Goal: Task Accomplishment & Management: Manage account settings

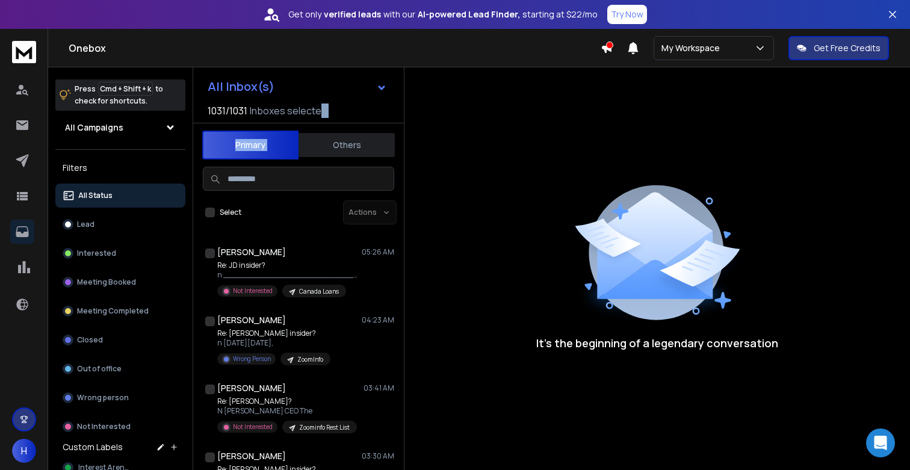
click at [327, 131] on div "All Inbox(s) 1031 / 1031 Inboxes selected Primary Others Select Actions [PERSON…" at bounding box center [298, 302] width 211 height 470
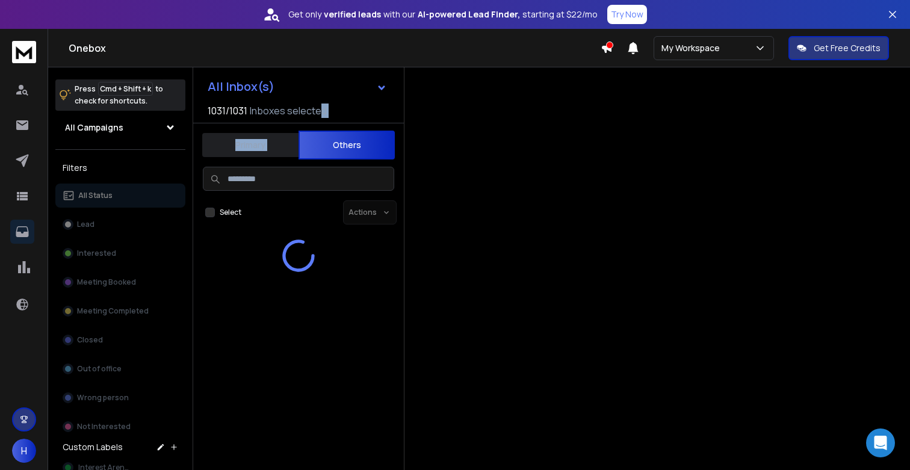
click at [328, 134] on button "Others" at bounding box center [346, 145] width 96 height 29
click at [330, 137] on button "Others" at bounding box center [346, 145] width 96 height 29
click at [236, 144] on button "Primary" at bounding box center [250, 145] width 96 height 26
click at [346, 134] on button "Others" at bounding box center [346, 145] width 96 height 29
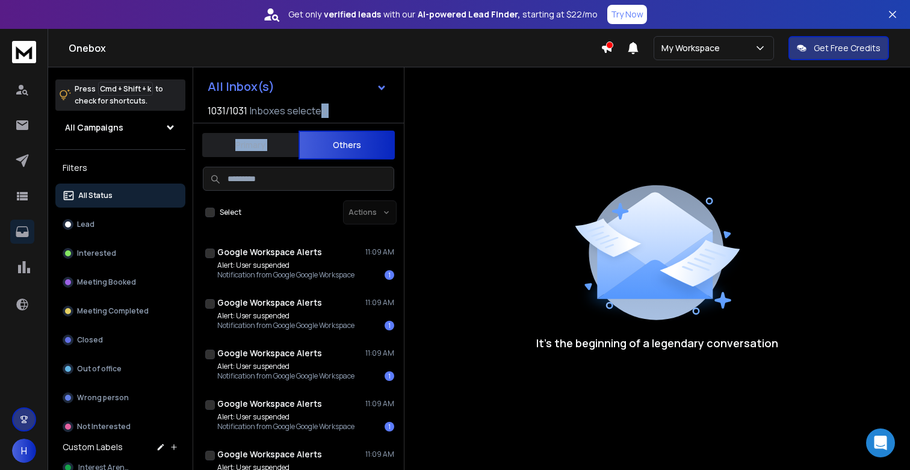
click at [268, 141] on button "Primary" at bounding box center [250, 145] width 96 height 26
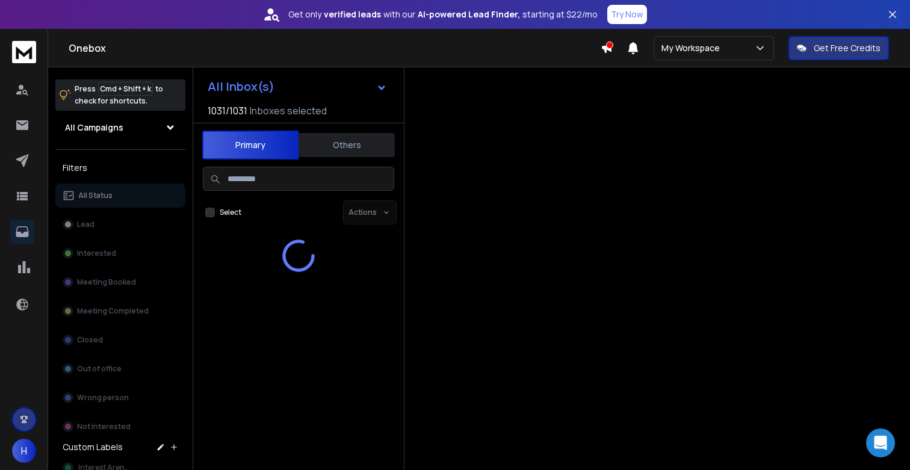
click at [347, 159] on div "Primary Others Select Actions" at bounding box center [298, 266] width 211 height 267
click at [346, 159] on div "Primary Others Select Actions" at bounding box center [298, 266] width 211 height 267
click at [348, 156] on button "Others" at bounding box center [346, 145] width 96 height 26
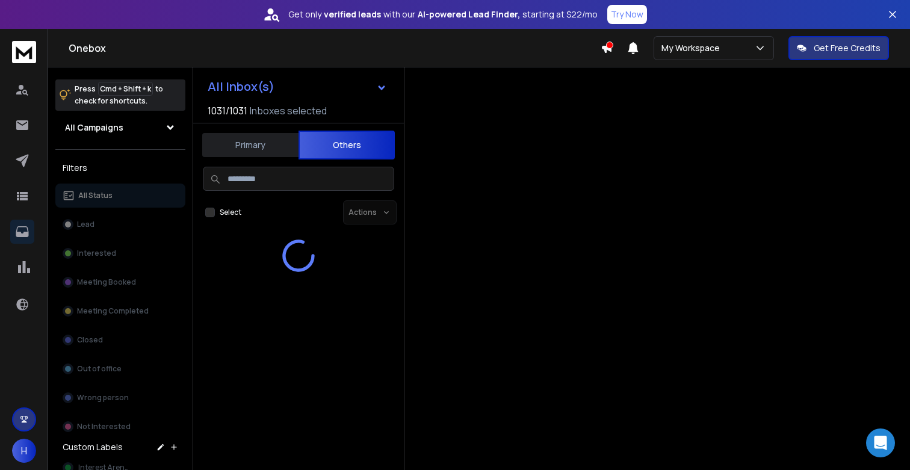
click at [347, 157] on button "Others" at bounding box center [346, 145] width 96 height 29
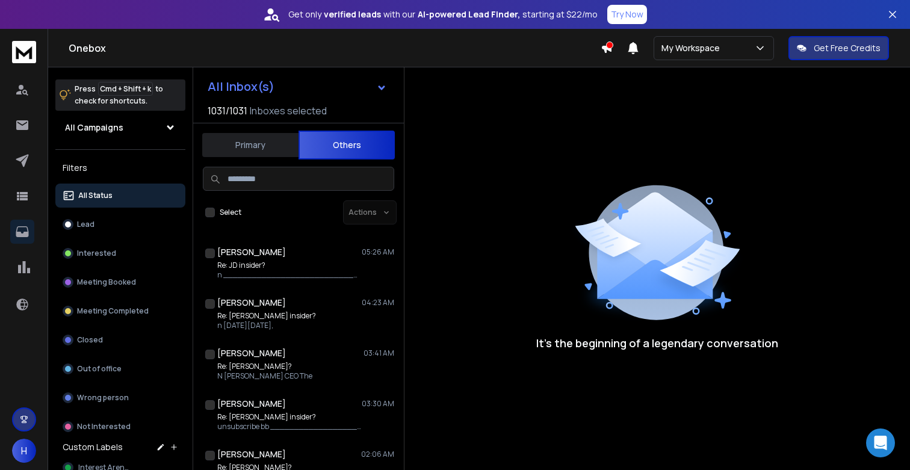
drag, startPoint x: 328, startPoint y: 141, endPoint x: 263, endPoint y: 140, distance: 65.0
click at [328, 141] on button "Others" at bounding box center [346, 145] width 96 height 29
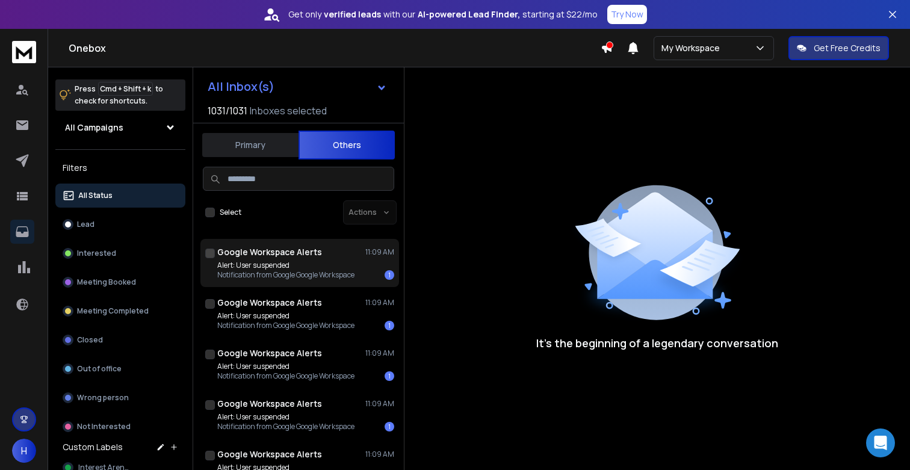
click at [362, 258] on div "Google Workspace Alerts 11:09 AM Alert: User suspended Notification from Google…" at bounding box center [305, 263] width 177 height 34
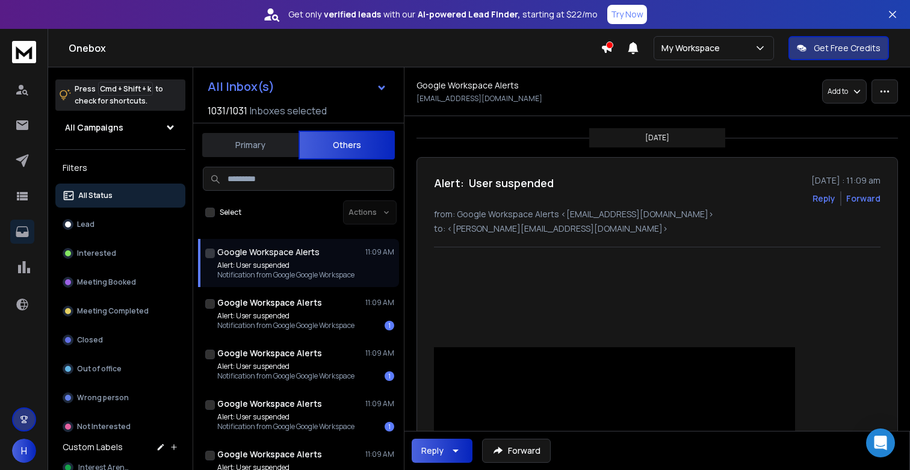
scroll to position [189, 0]
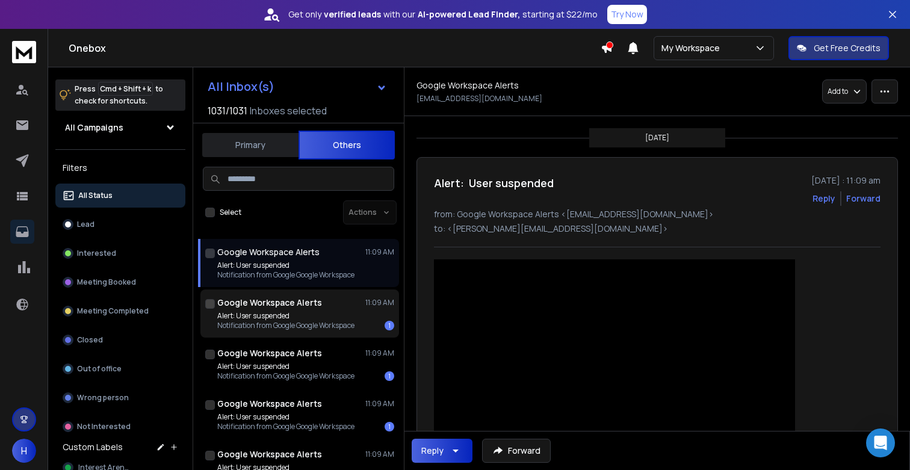
click at [319, 331] on div "Google Workspace Alerts 11:09 AM Alert: User suspended Notification from Google…" at bounding box center [299, 313] width 199 height 48
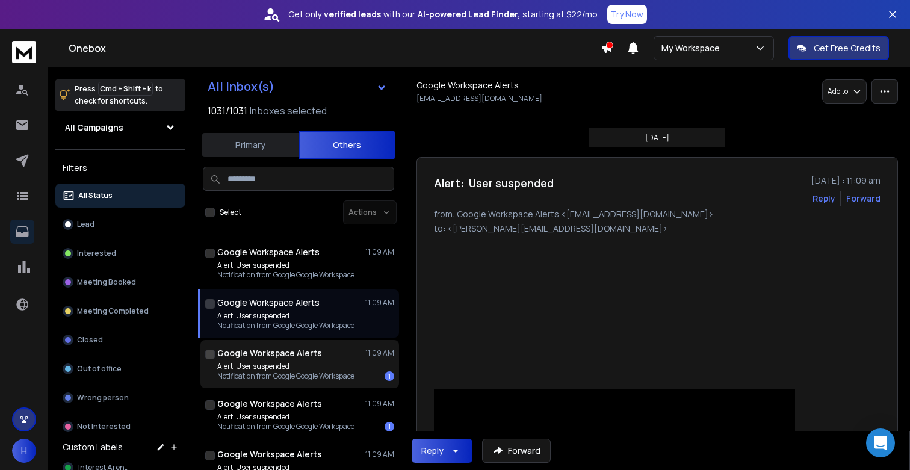
click at [313, 366] on p "Alert: User suspended" at bounding box center [285, 367] width 137 height 10
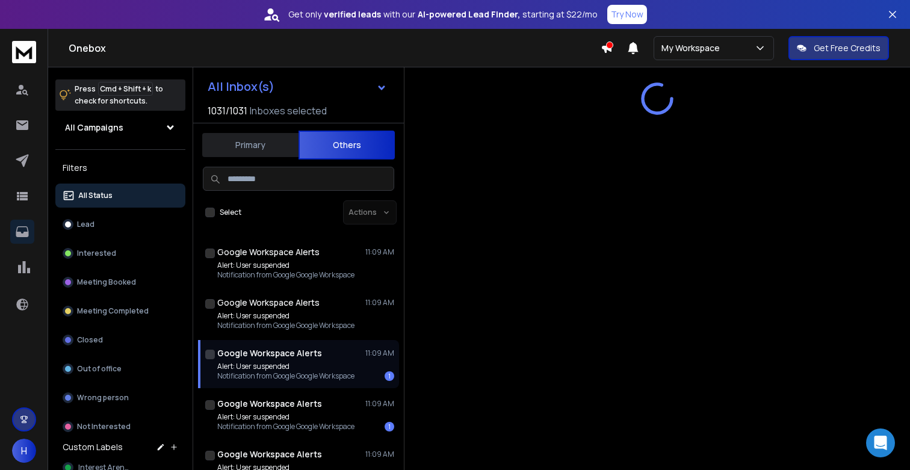
scroll to position [148, 0]
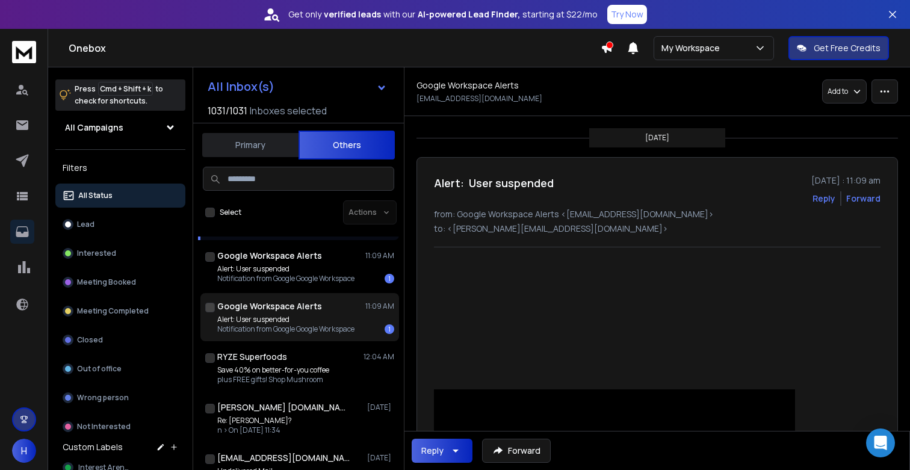
click at [334, 309] on div "Google Workspace Alerts 11:09 AM" at bounding box center [305, 306] width 177 height 12
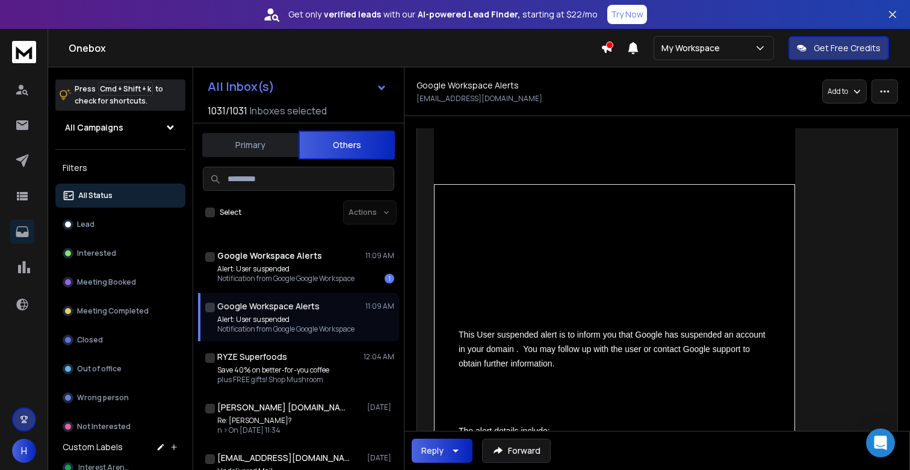
scroll to position [564, 0]
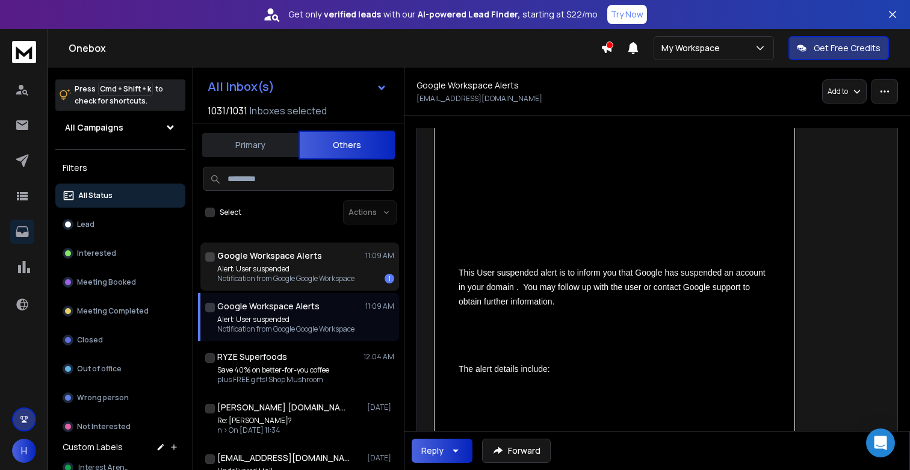
click at [327, 268] on p "Alert: User suspended" at bounding box center [285, 269] width 137 height 10
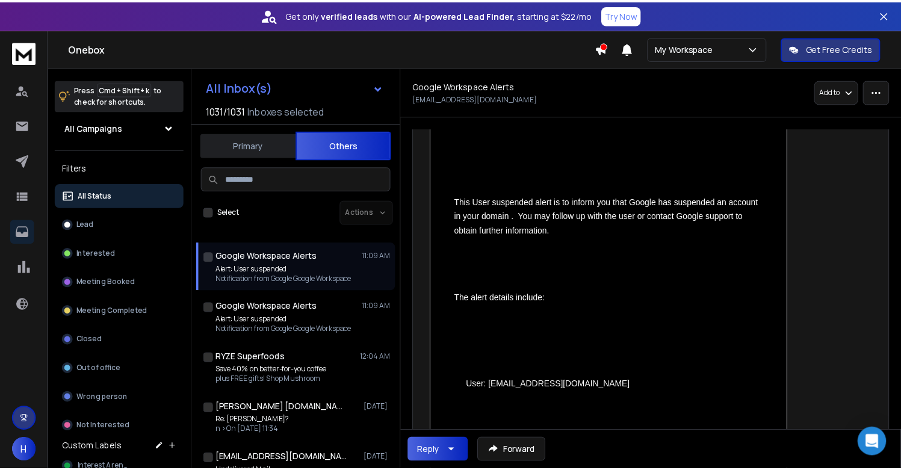
scroll to position [866, 0]
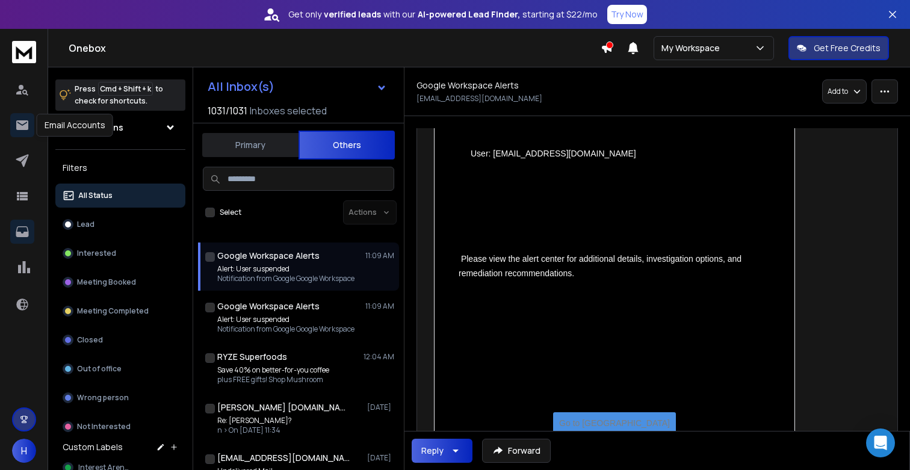
click at [23, 123] on icon at bounding box center [22, 125] width 14 height 14
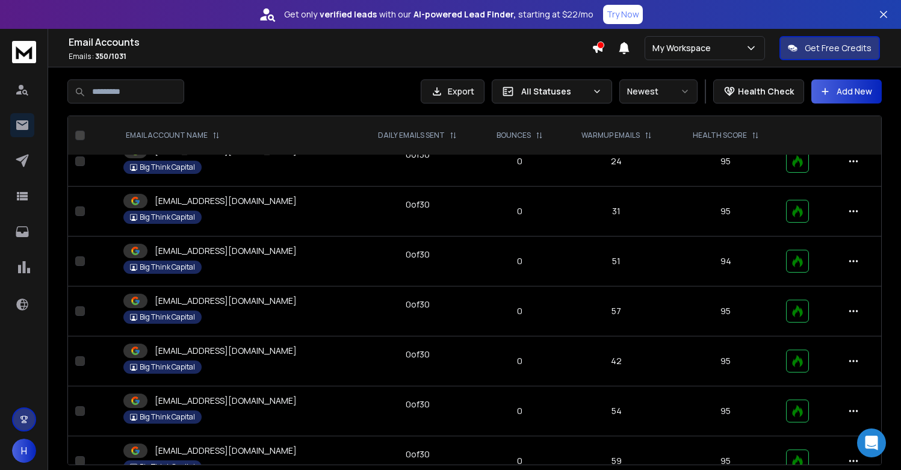
scroll to position [17194, 0]
click at [147, 96] on input at bounding box center [125, 91] width 117 height 24
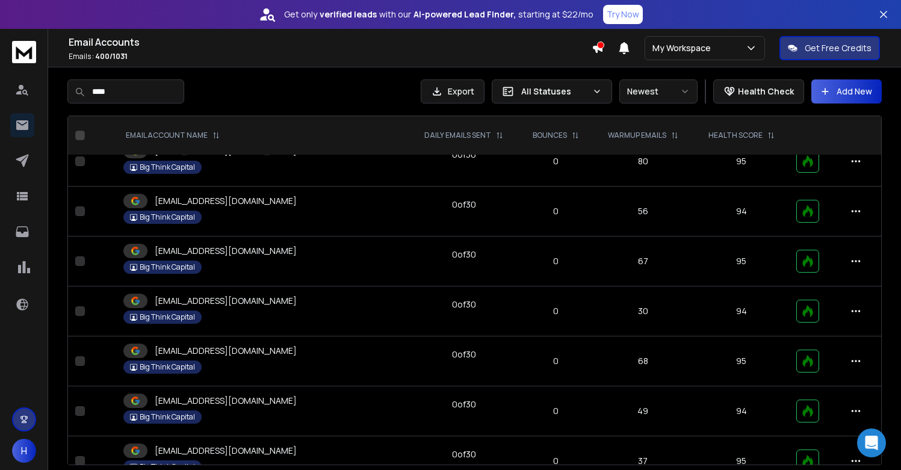
type input "*****"
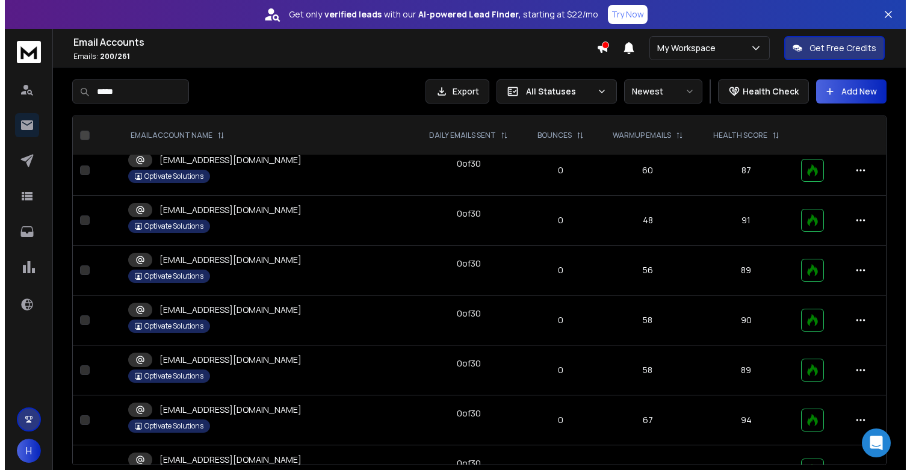
scroll to position [9708, 0]
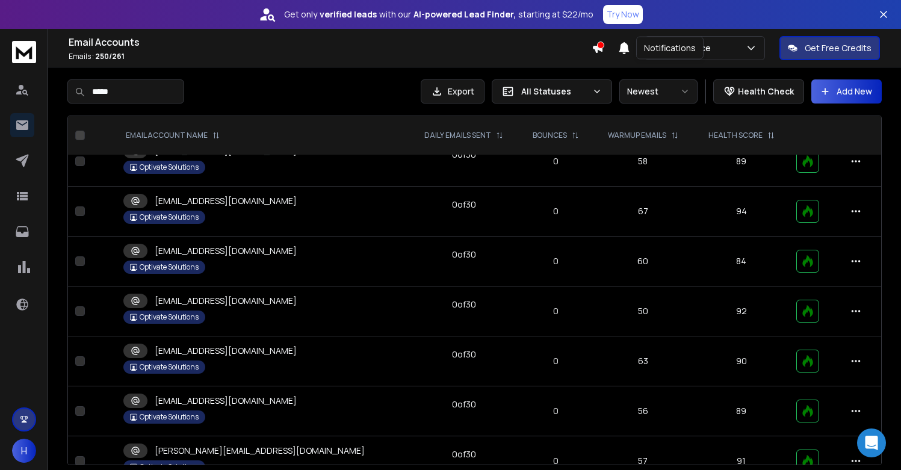
click at [665, 90] on button "Newest" at bounding box center [658, 91] width 78 height 24
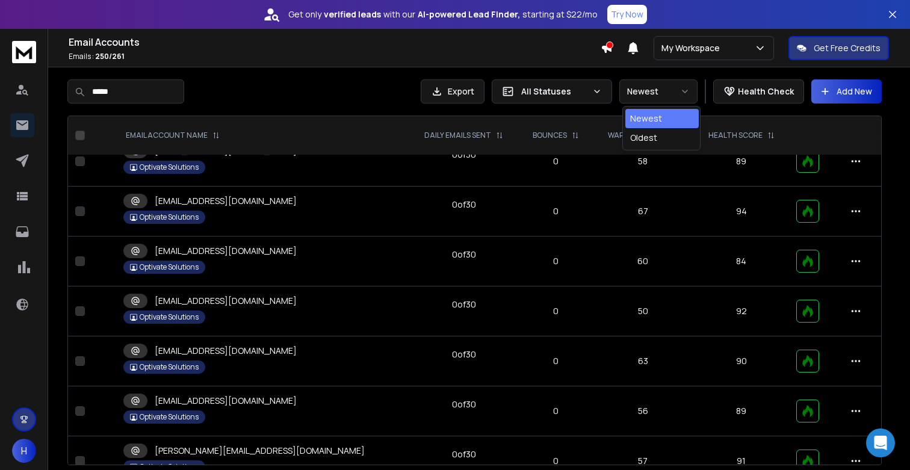
click at [564, 87] on p "All Statuses" at bounding box center [554, 91] width 66 height 12
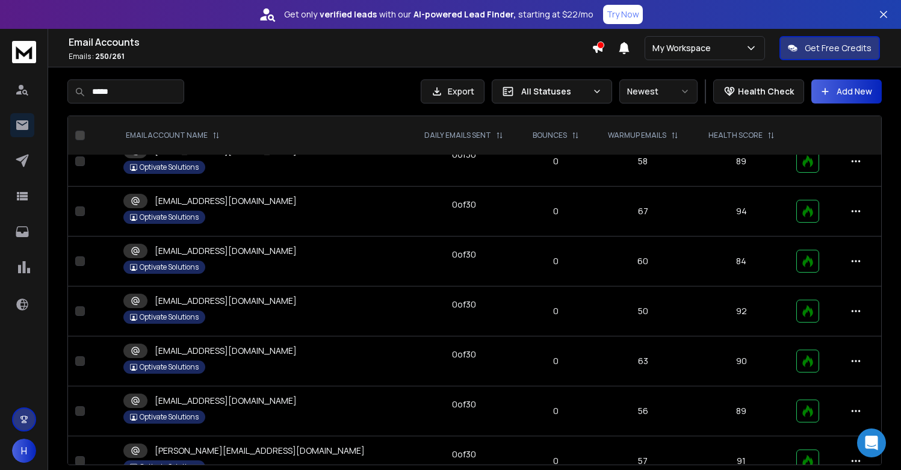
click at [564, 87] on p "All Statuses" at bounding box center [554, 91] width 66 height 12
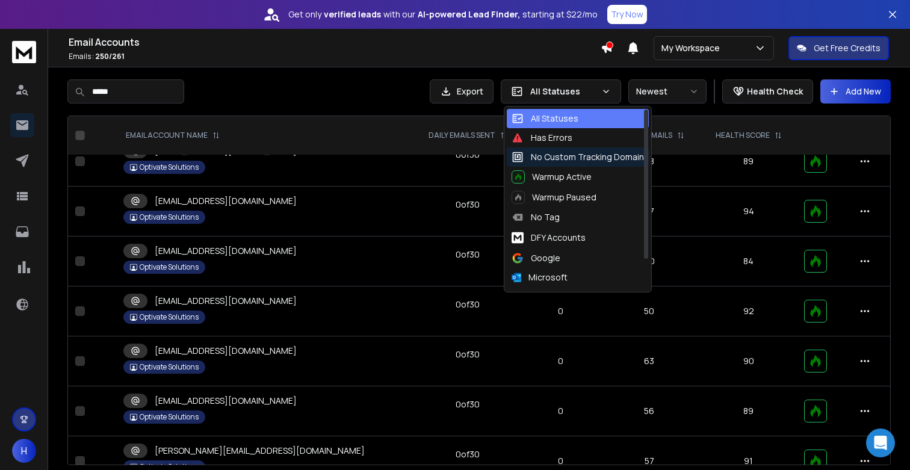
click at [534, 140] on div "Has Errors" at bounding box center [541, 138] width 61 height 12
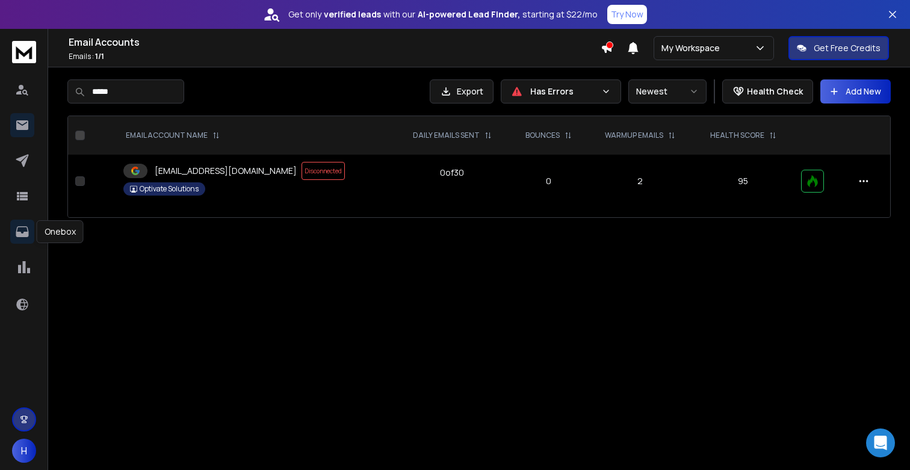
click at [28, 231] on icon at bounding box center [22, 231] width 13 height 11
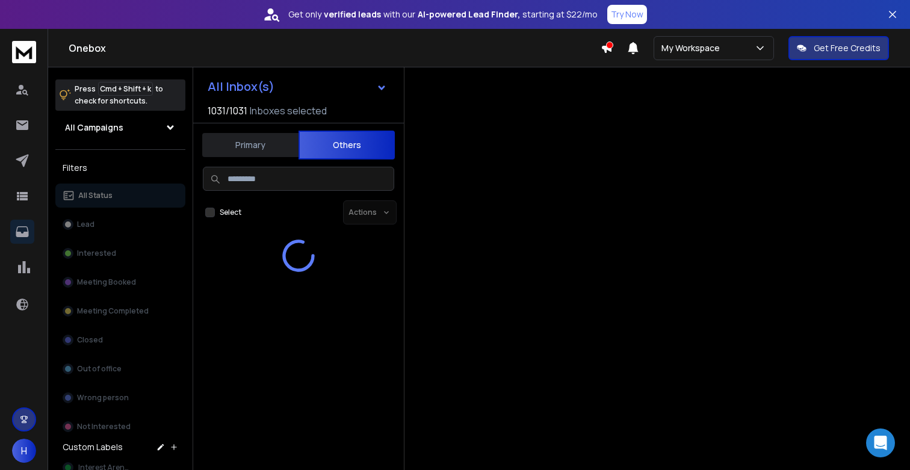
click at [378, 150] on button "Others" at bounding box center [346, 145] width 96 height 29
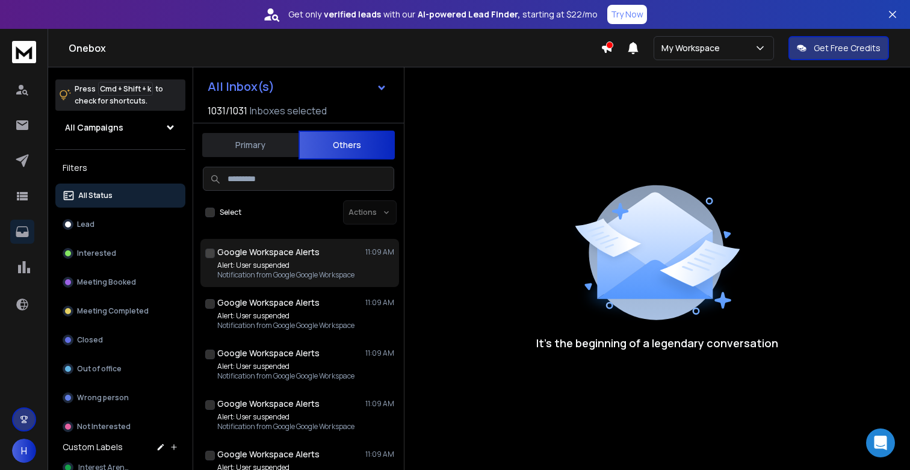
click at [330, 272] on p "Notification from Google Google Workspace" at bounding box center [285, 275] width 137 height 10
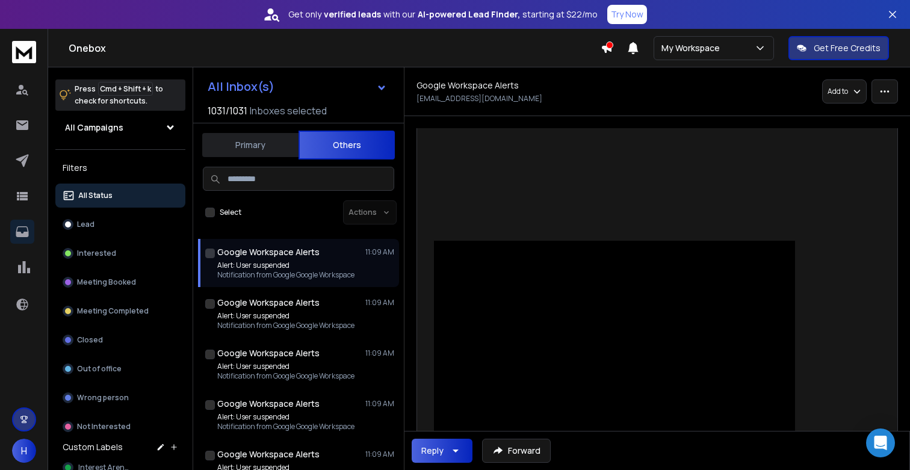
scroll to position [164, 0]
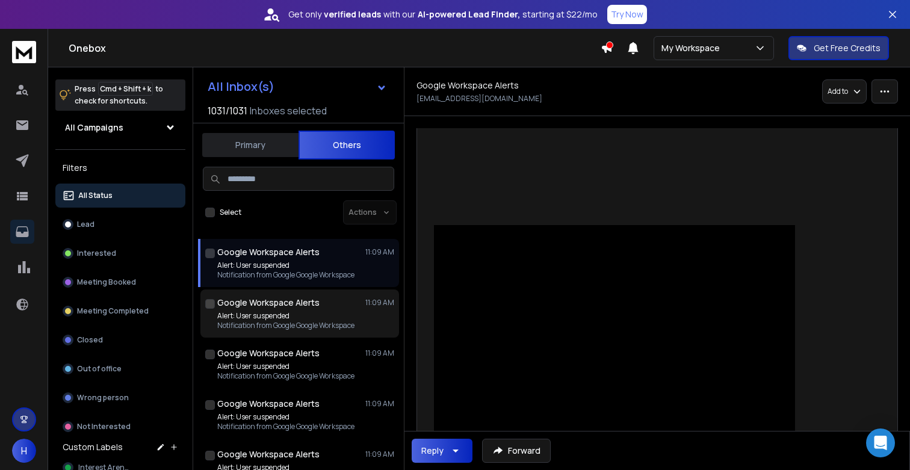
click at [221, 321] on p "Notification from Google Google Workspace" at bounding box center [285, 326] width 137 height 10
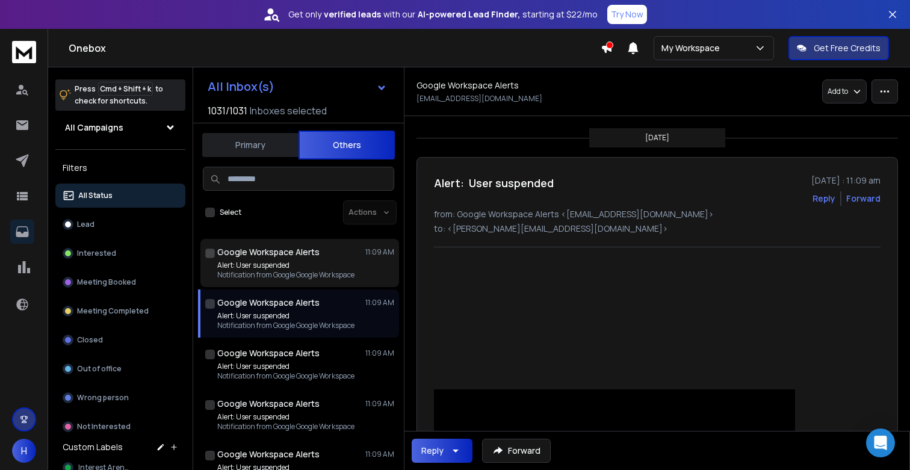
click at [283, 253] on h1 "Google Workspace Alerts" at bounding box center [268, 252] width 102 height 12
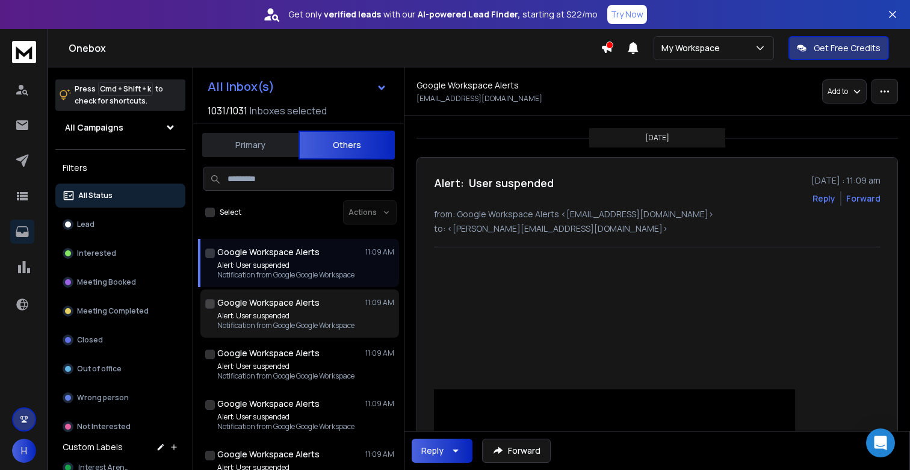
click at [314, 311] on p "Alert: User suspended" at bounding box center [285, 316] width 137 height 10
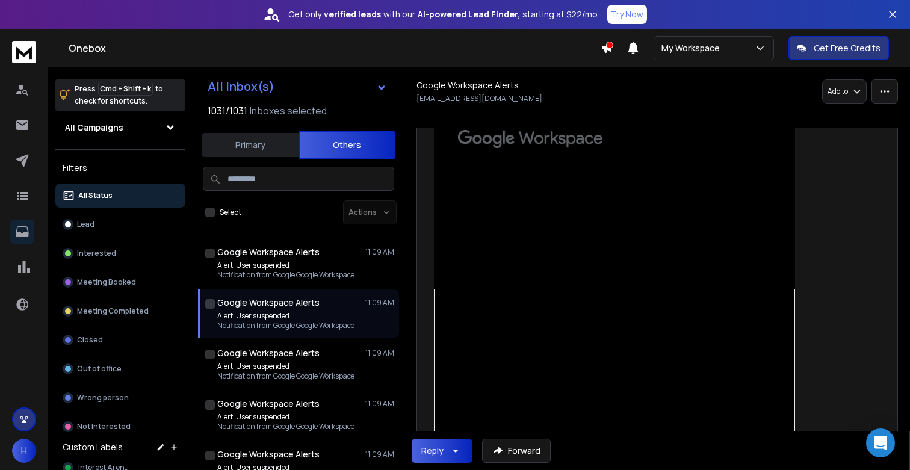
scroll to position [695, 0]
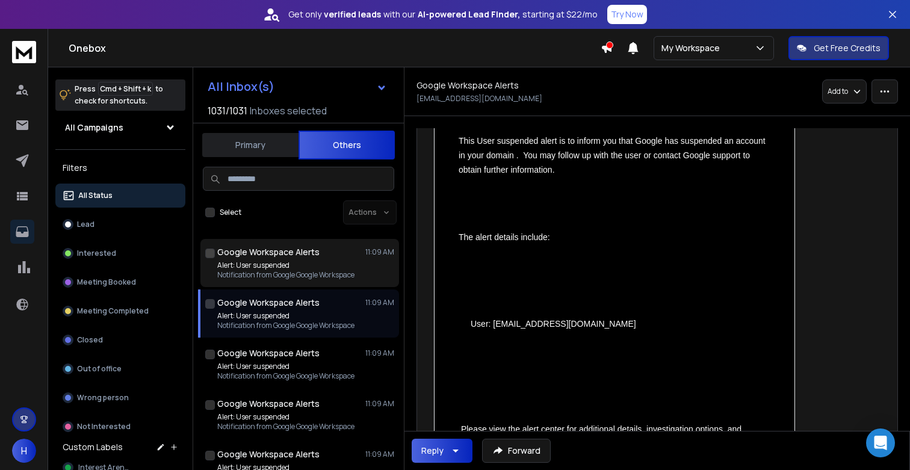
click at [284, 242] on div "Google Workspace Alerts 11:09 AM Alert: User suspended Notification from Google…" at bounding box center [299, 263] width 199 height 48
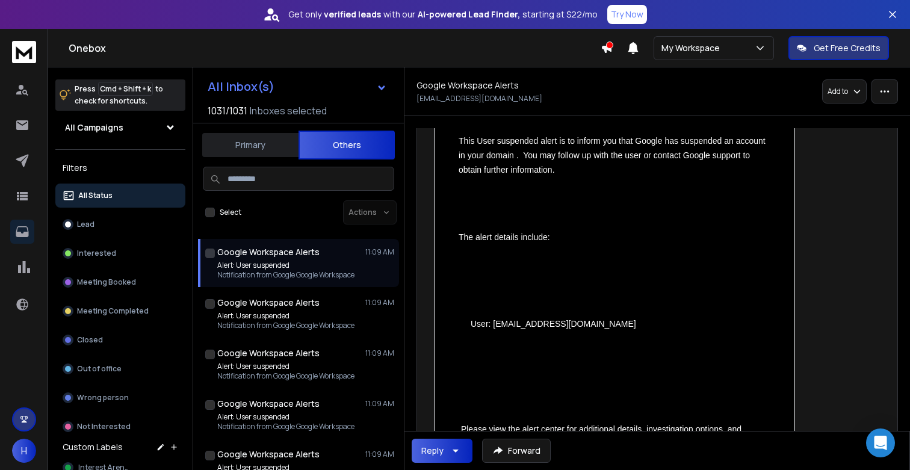
scroll to position [835, 0]
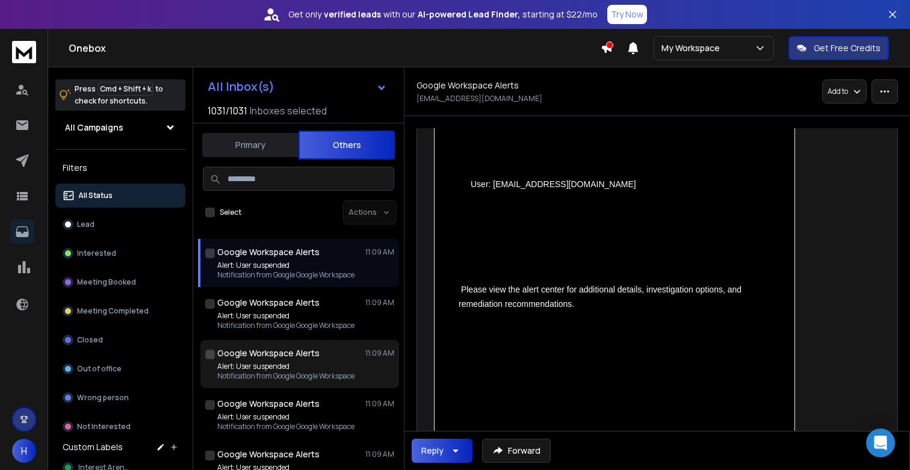
click at [332, 365] on p "Alert: User suspended" at bounding box center [285, 367] width 137 height 10
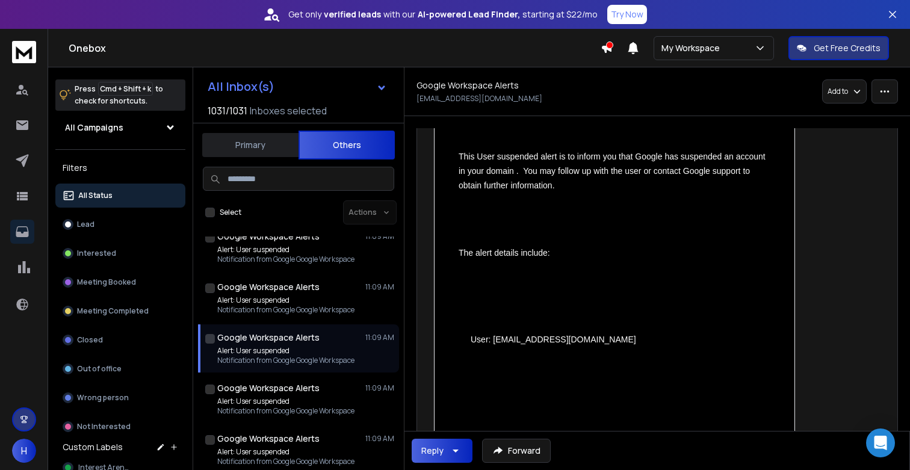
scroll to position [35, 0]
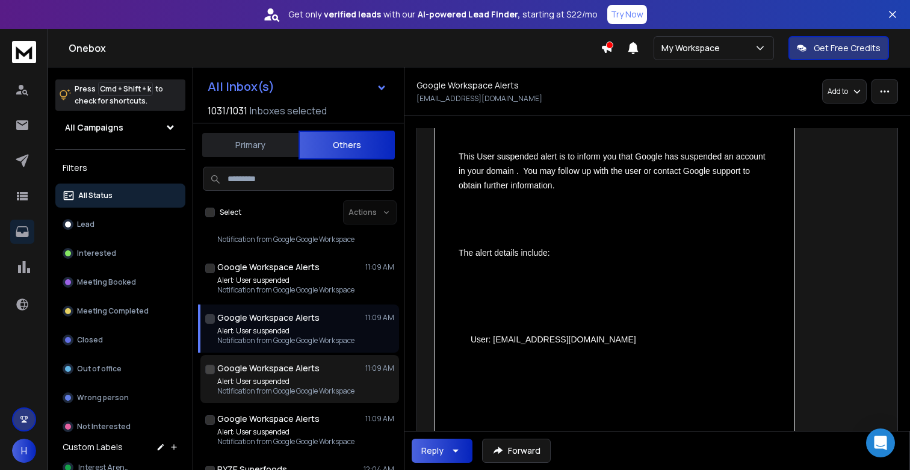
click at [315, 377] on p "Alert: User suspended" at bounding box center [285, 382] width 137 height 10
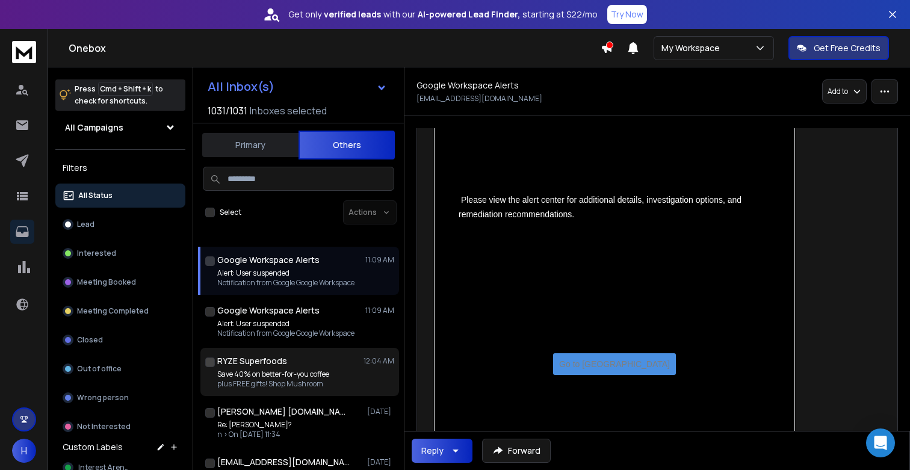
scroll to position [168, 0]
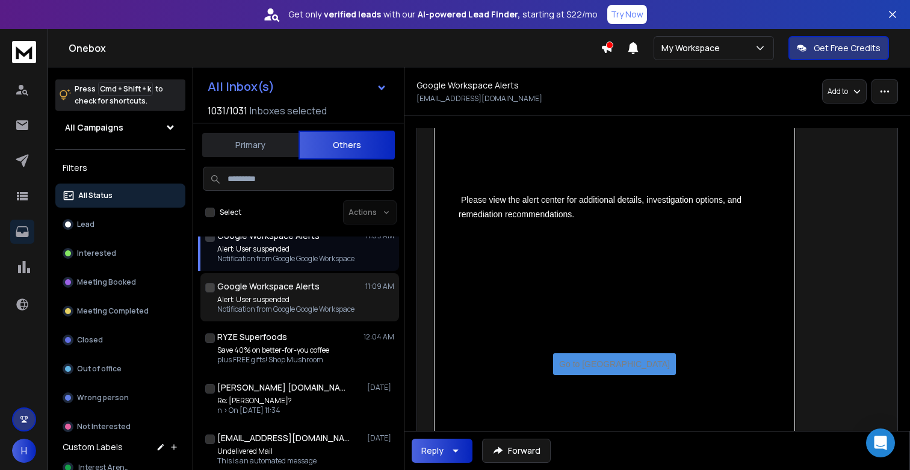
click at [310, 297] on p "Alert: User suspended" at bounding box center [285, 300] width 137 height 10
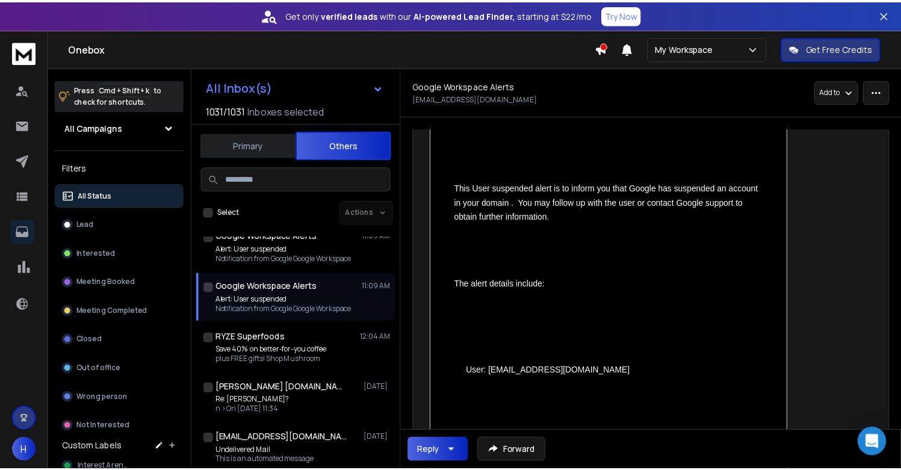
scroll to position [798, 0]
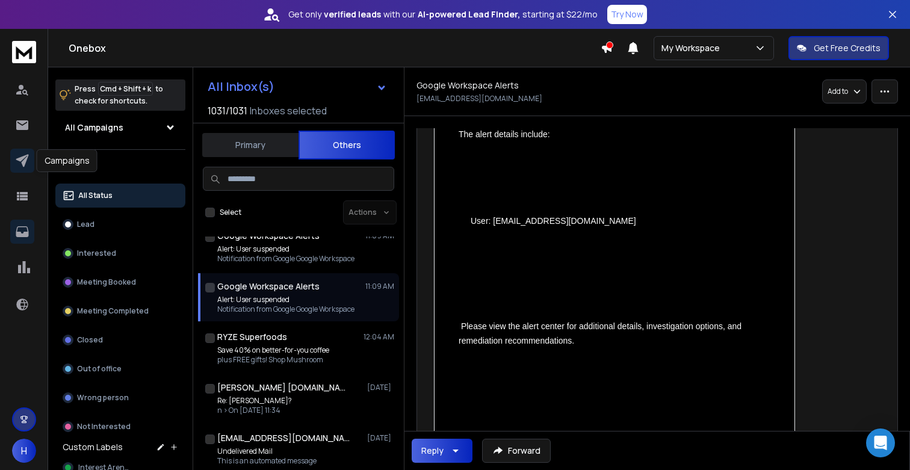
click at [22, 150] on link at bounding box center [22, 161] width 24 height 24
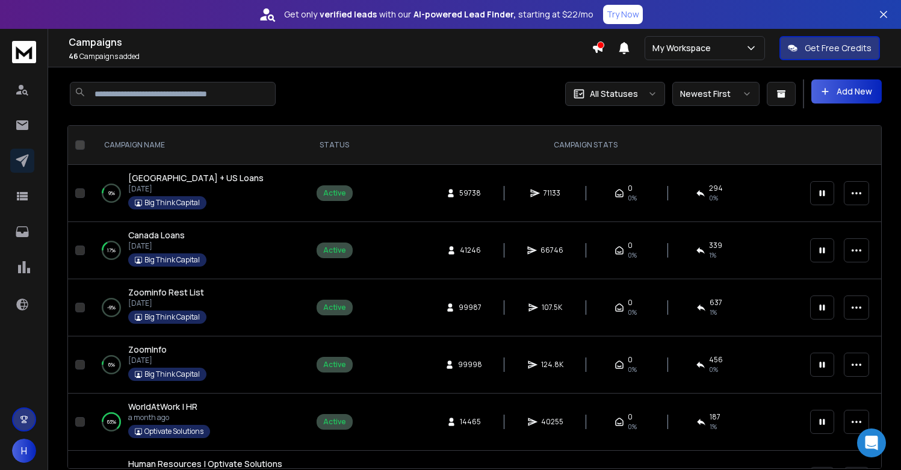
click at [183, 180] on span "Canada + US Loans" at bounding box center [195, 177] width 135 height 11
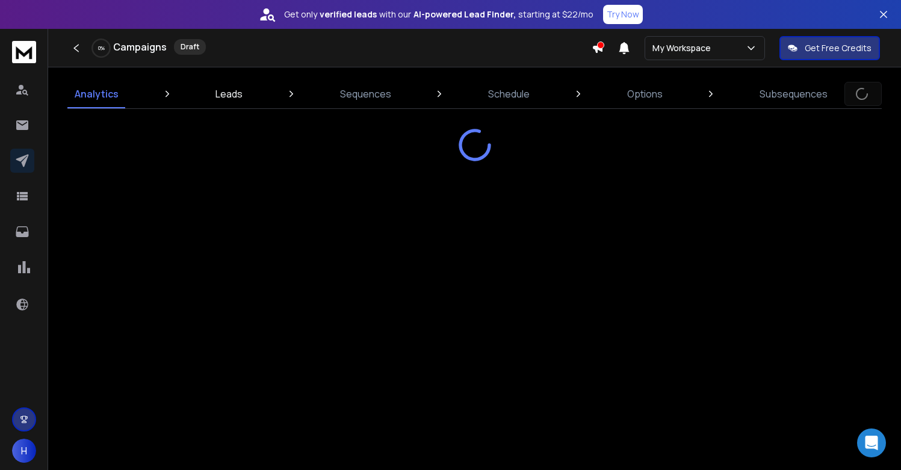
click at [234, 95] on p "Leads" at bounding box center [228, 94] width 27 height 14
click at [346, 102] on link "Sequences" at bounding box center [368, 93] width 66 height 29
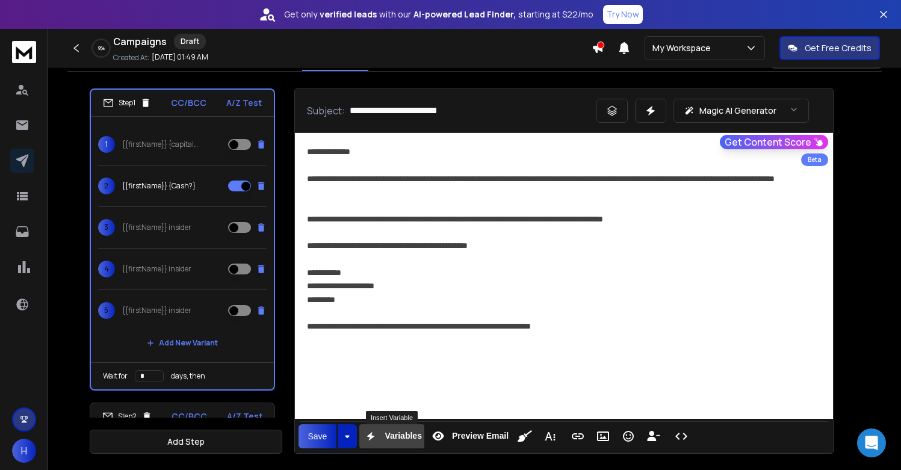
scroll to position [37, 0]
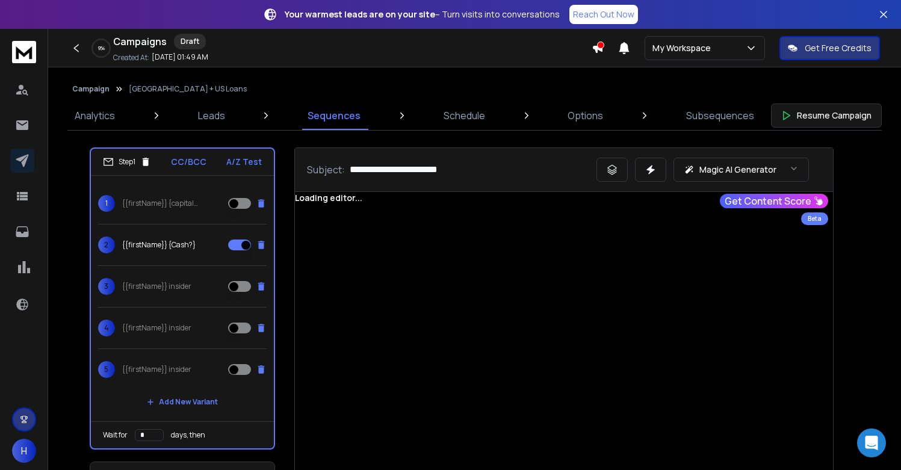
scroll to position [59, 0]
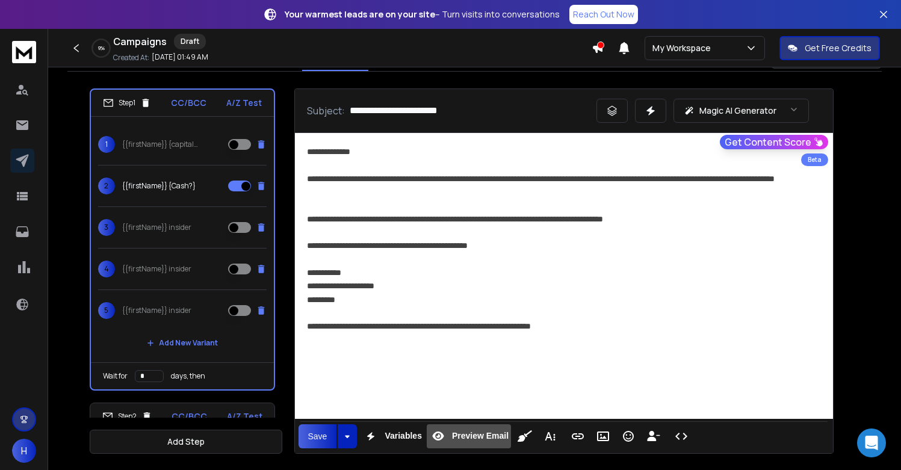
click at [491, 440] on span "Preview Email" at bounding box center [479, 436] width 61 height 10
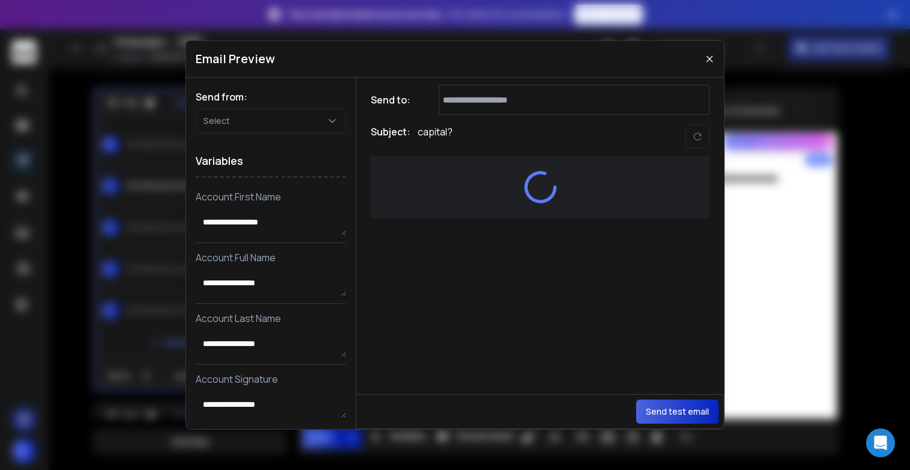
type textarea "**********"
type textarea "****"
type textarea "*********"
type textarea "**********"
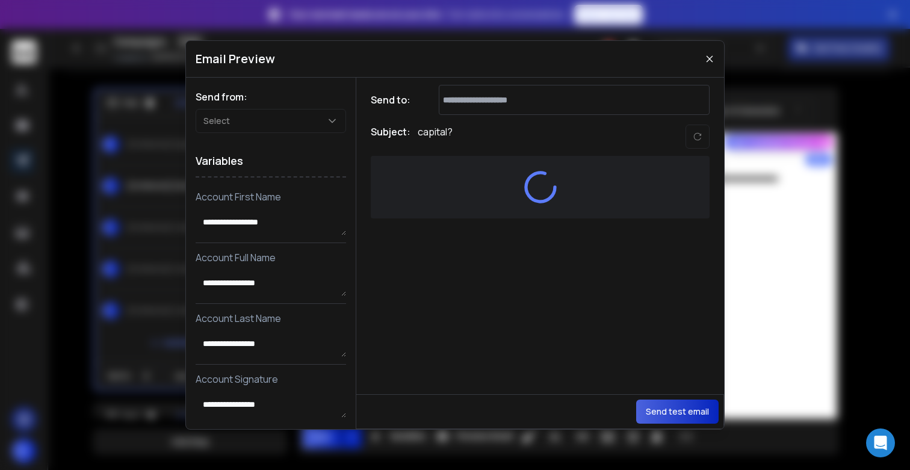
type textarea "**********"
type textarea "******"
type textarea "**********"
type textarea "****"
type textarea "******"
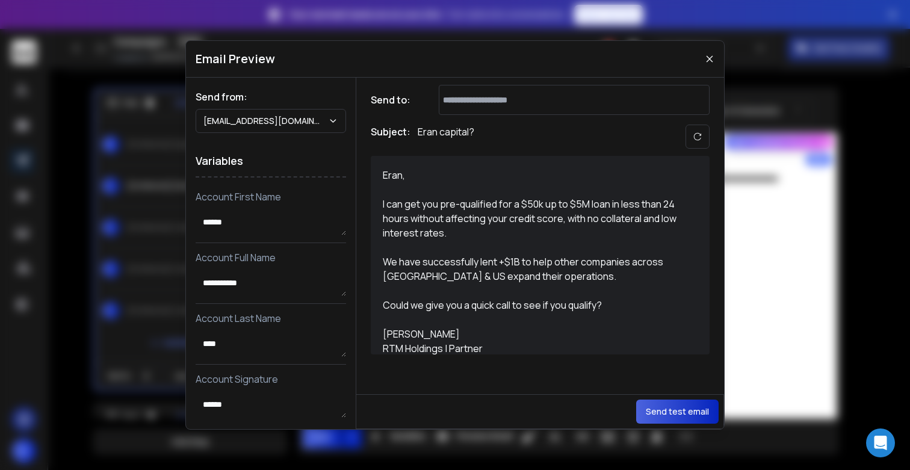
click at [528, 90] on input at bounding box center [574, 100] width 262 height 22
type input "**********"
click at [676, 422] on button "Send test email" at bounding box center [677, 411] width 82 height 24
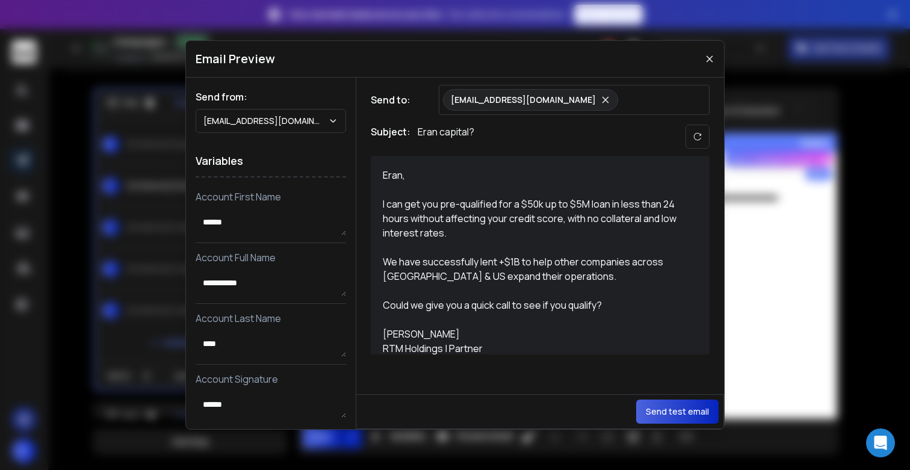
type textarea "**********"
type textarea "*****"
type textarea "**********"
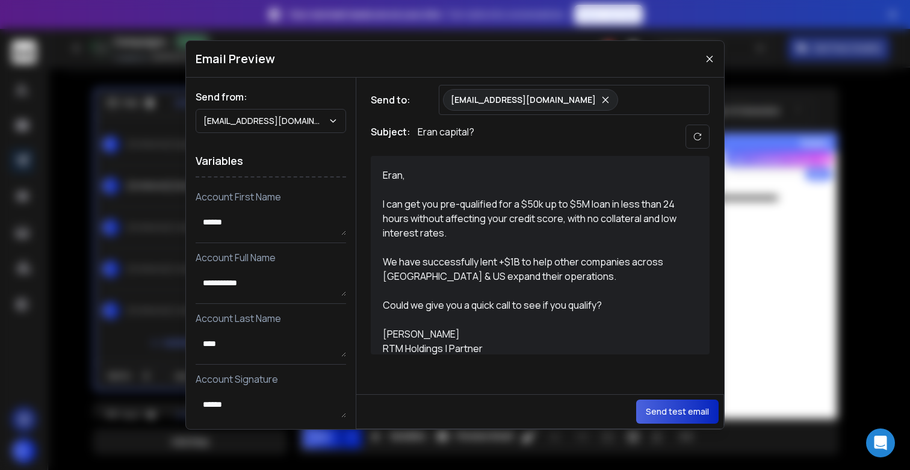
type textarea "**********"
click at [718, 49] on div "Email Preview" at bounding box center [455, 59] width 538 height 36
click at [712, 57] on icon at bounding box center [709, 59] width 10 height 10
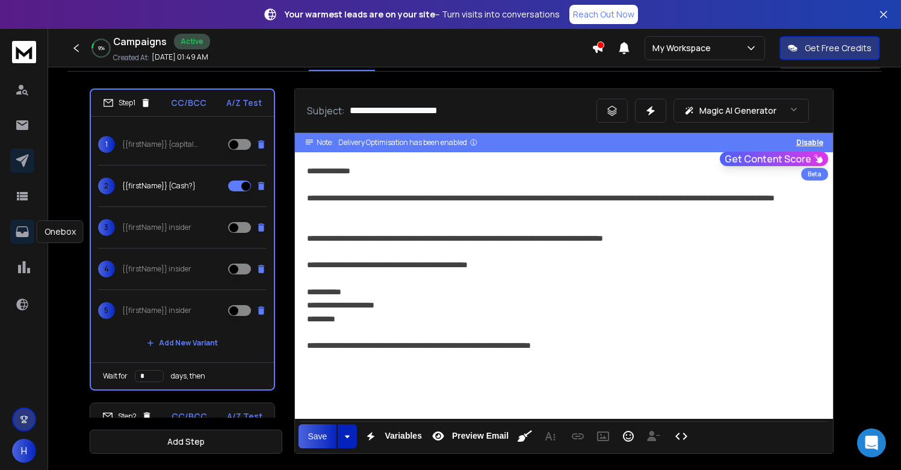
click at [23, 227] on icon at bounding box center [22, 231] width 13 height 11
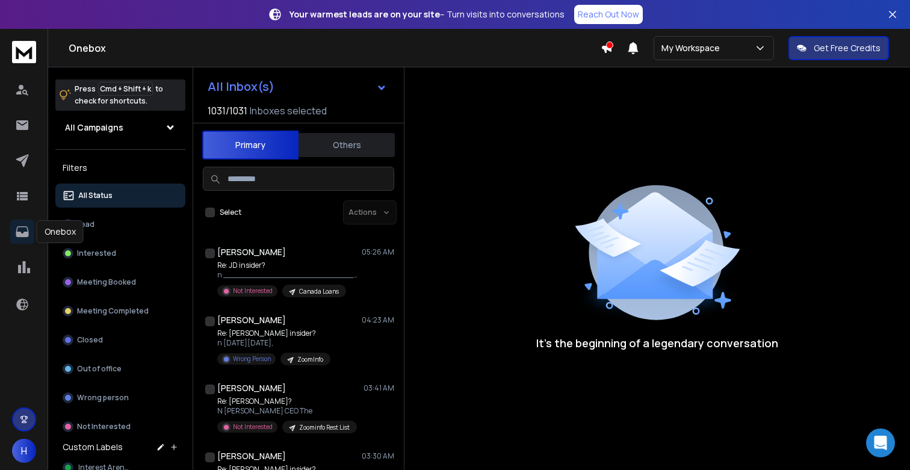
click at [316, 164] on div at bounding box center [298, 176] width 201 height 29
drag, startPoint x: 316, startPoint y: 163, endPoint x: 316, endPoint y: 149, distance: 14.4
click at [316, 160] on div "Primary Others Select Actions JD Rothstein 05:26 AM Re: JD insider? n _________…" at bounding box center [298, 358] width 211 height 451
click at [316, 149] on button "Others" at bounding box center [346, 145] width 96 height 26
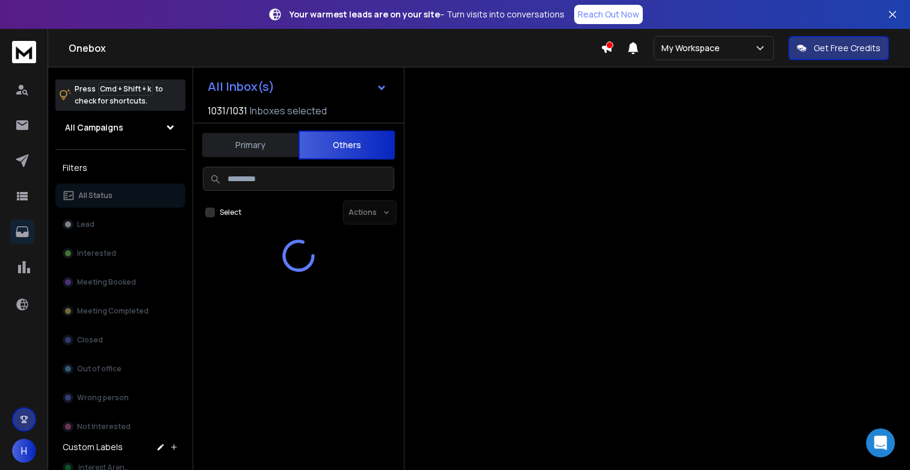
click at [316, 149] on button "Others" at bounding box center [346, 145] width 96 height 29
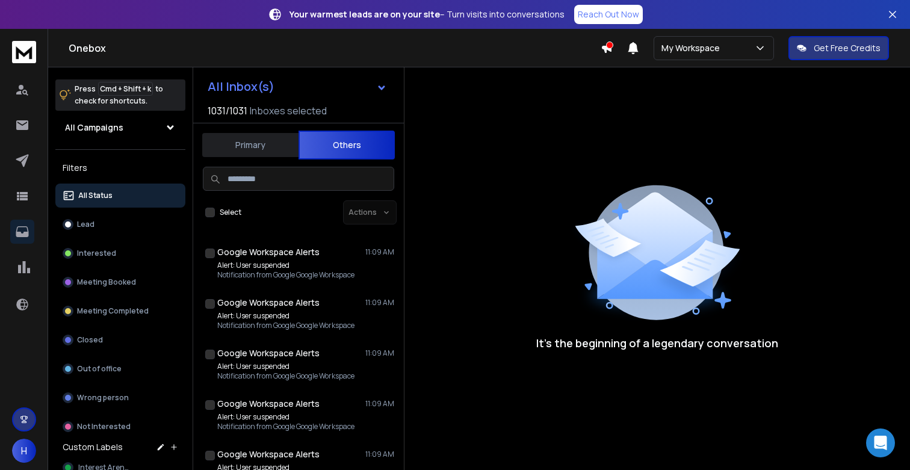
click at [267, 147] on button "Primary" at bounding box center [250, 145] width 96 height 26
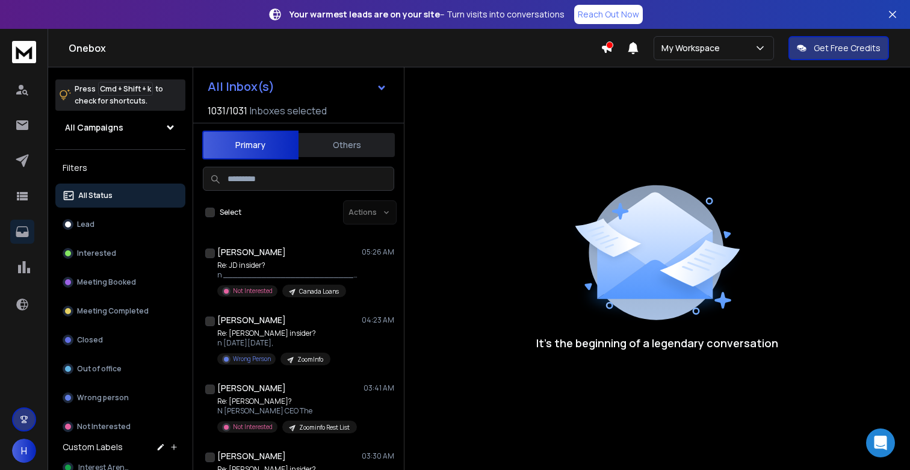
click at [362, 160] on div "Primary Others Select Actions JD Rothstein 05:26 AM Re: JD insider? n _________…" at bounding box center [298, 358] width 211 height 451
click at [352, 153] on button "Others" at bounding box center [346, 145] width 96 height 26
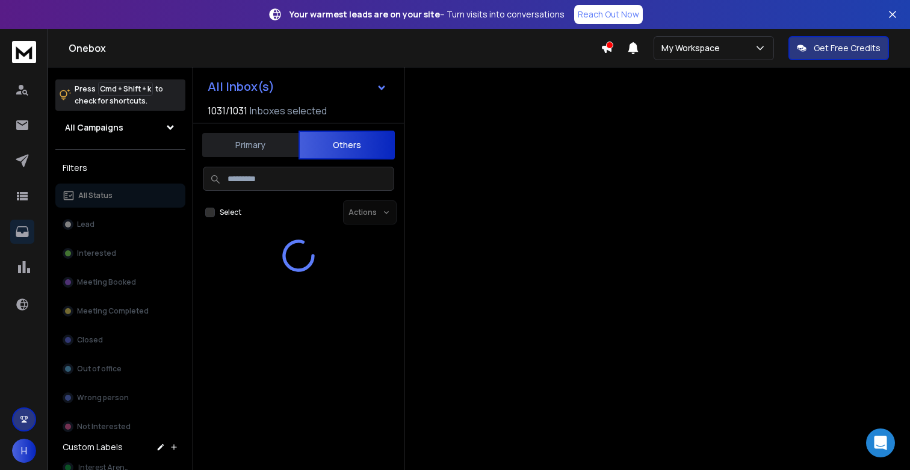
click at [352, 153] on button "Others" at bounding box center [346, 145] width 96 height 29
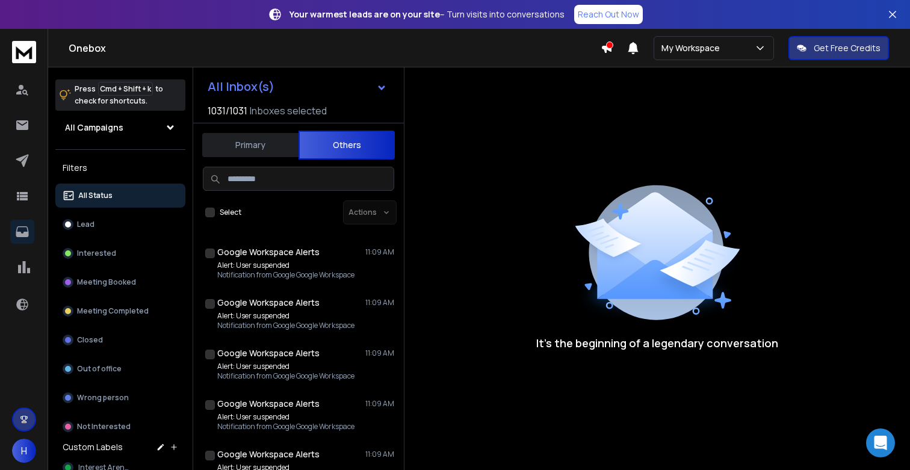
click at [262, 147] on button "Primary" at bounding box center [250, 145] width 96 height 26
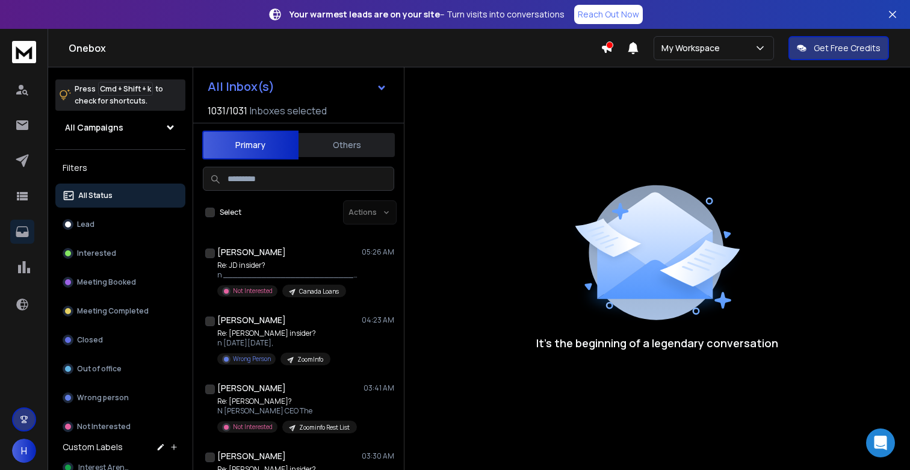
click at [308, 149] on button "Others" at bounding box center [346, 145] width 96 height 26
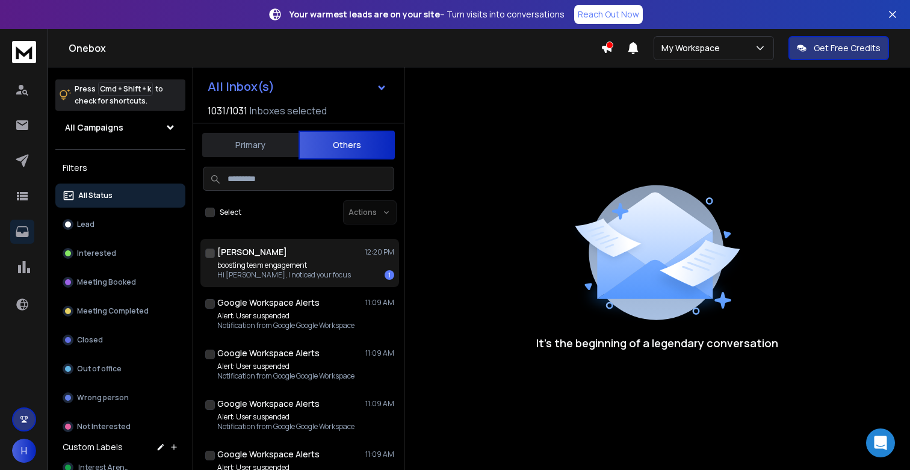
click at [312, 271] on p "Hi Taylor, I noticed your focus" at bounding box center [284, 275] width 134 height 10
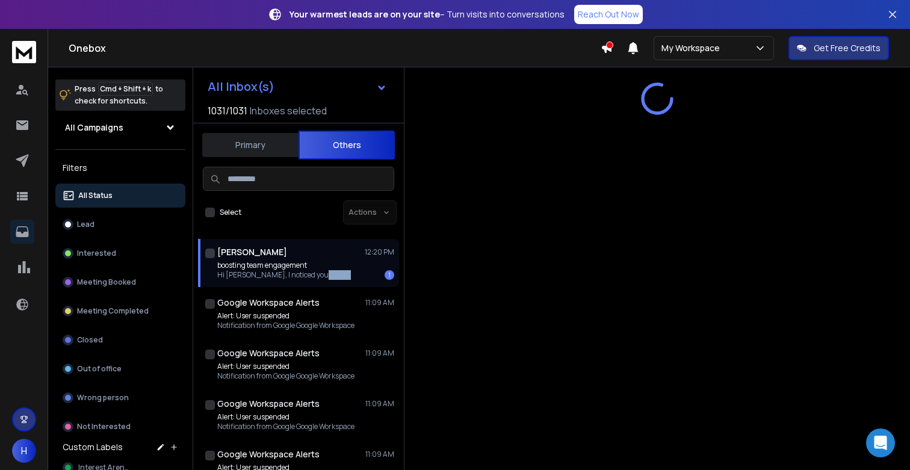
click at [312, 271] on p "Hi Taylor, I noticed your focus" at bounding box center [284, 275] width 134 height 10
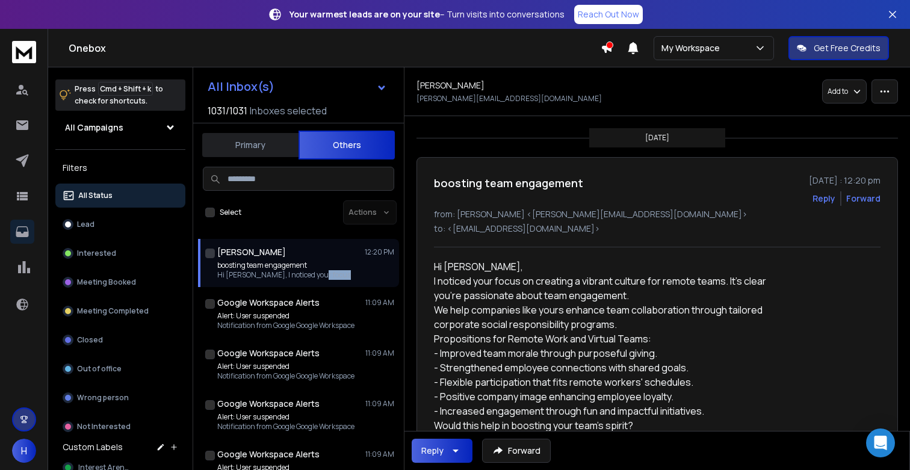
click at [247, 144] on button "Primary" at bounding box center [250, 145] width 96 height 26
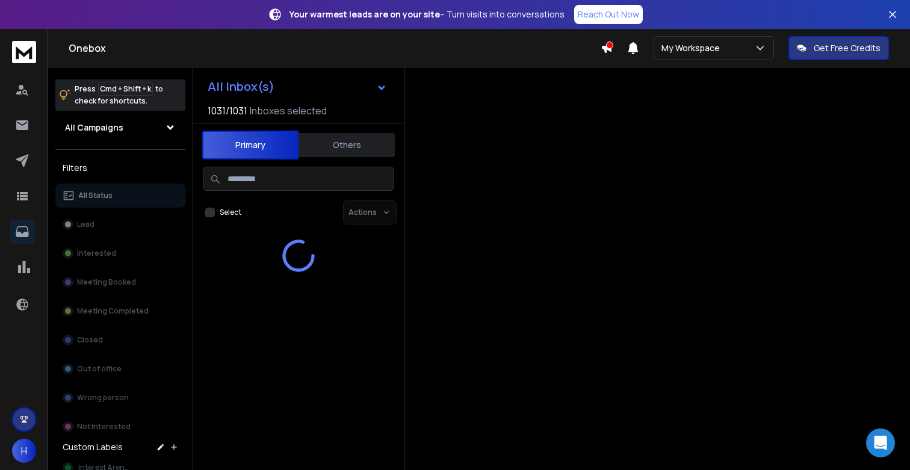
click at [247, 144] on button "Primary" at bounding box center [250, 145] width 96 height 29
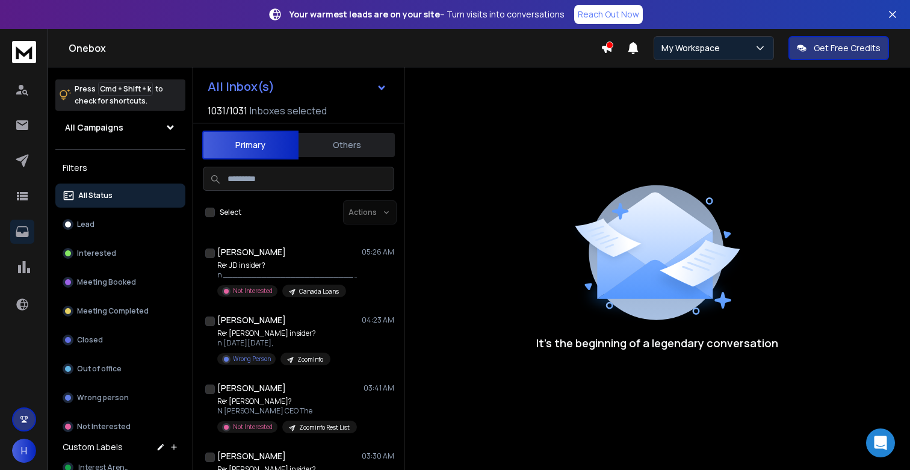
click at [671, 41] on button "My Workspace" at bounding box center [713, 48] width 120 height 24
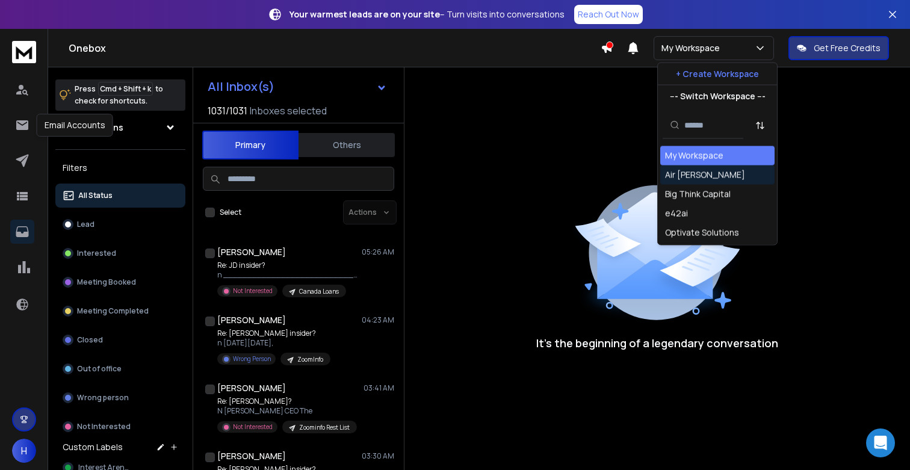
click at [48, 138] on div "Press Cmd + Shift + k to check for shortcuts. All Campaigns All Campaigns Filte…" at bounding box center [120, 302] width 144 height 470
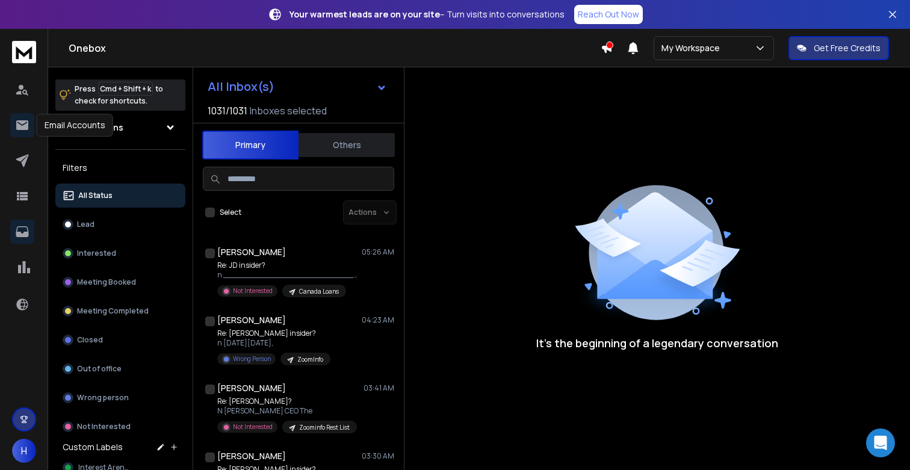
click at [26, 125] on icon at bounding box center [22, 125] width 12 height 10
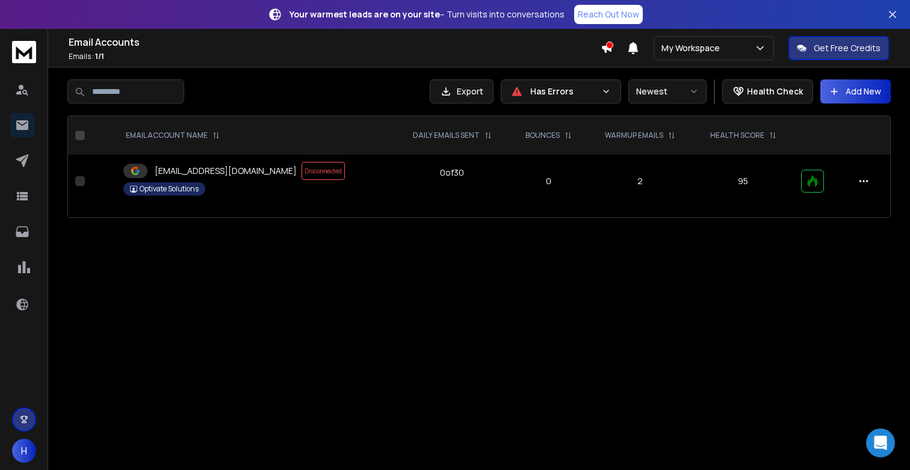
click at [522, 90] on icon at bounding box center [517, 91] width 10 height 9
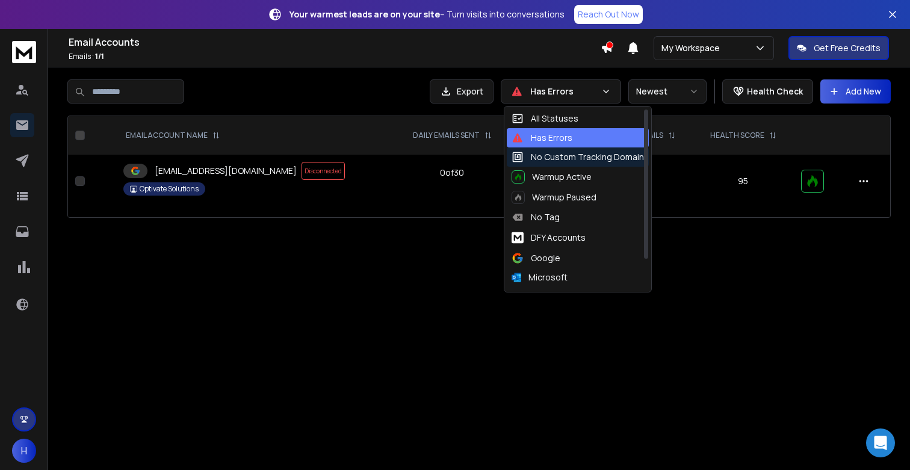
click at [549, 115] on div "All Statuses" at bounding box center [544, 118] width 67 height 12
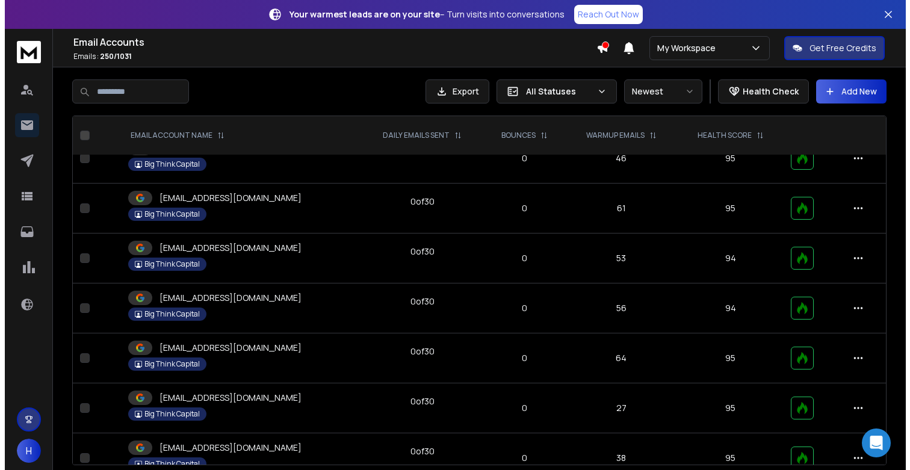
scroll to position [12201, 0]
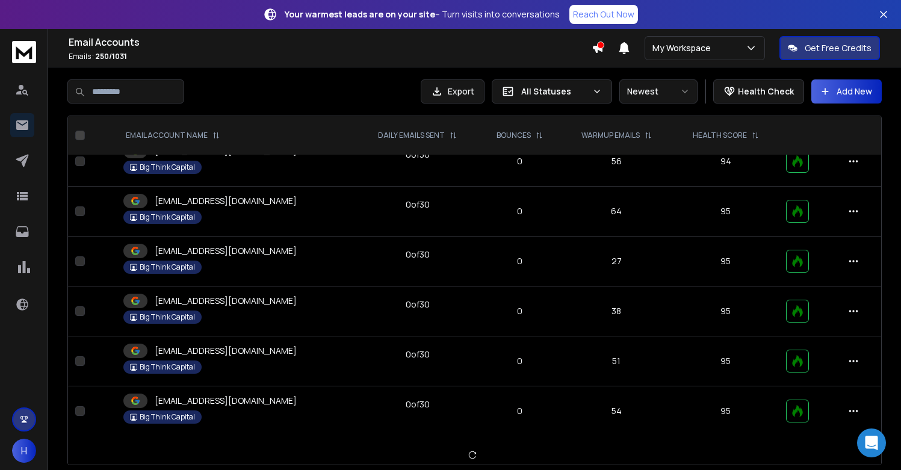
click at [287, 321] on td "twang@followup.rtmforward.my Big Think Capital" at bounding box center [236, 311] width 240 height 50
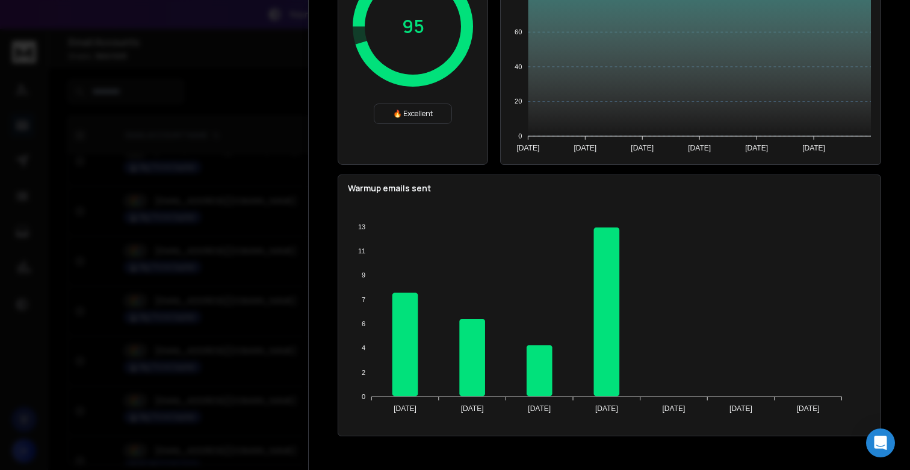
click at [115, 249] on div at bounding box center [455, 235] width 910 height 470
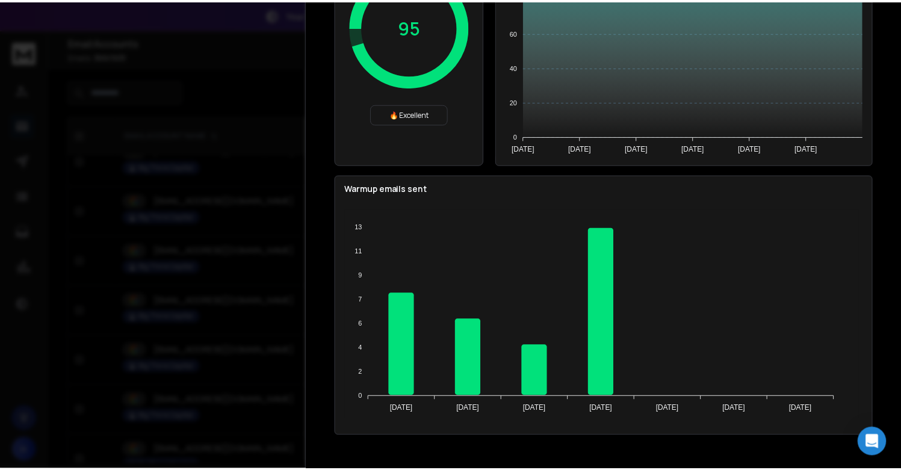
scroll to position [485, 0]
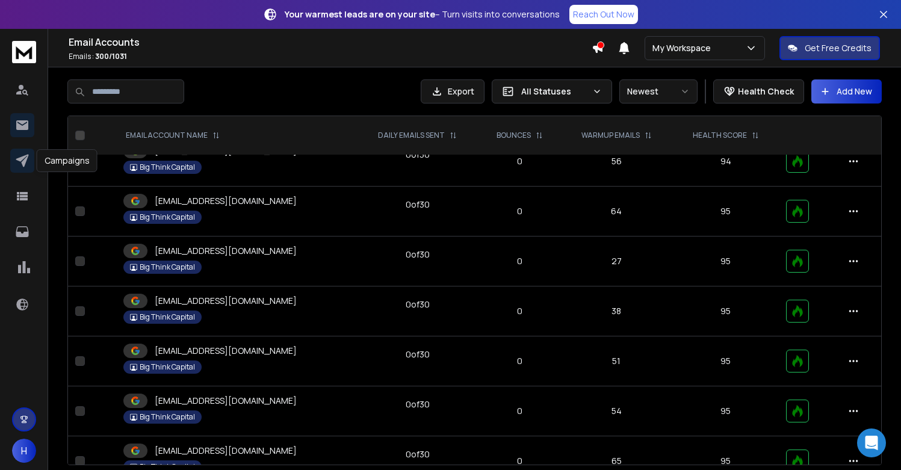
click at [23, 151] on link at bounding box center [22, 161] width 24 height 24
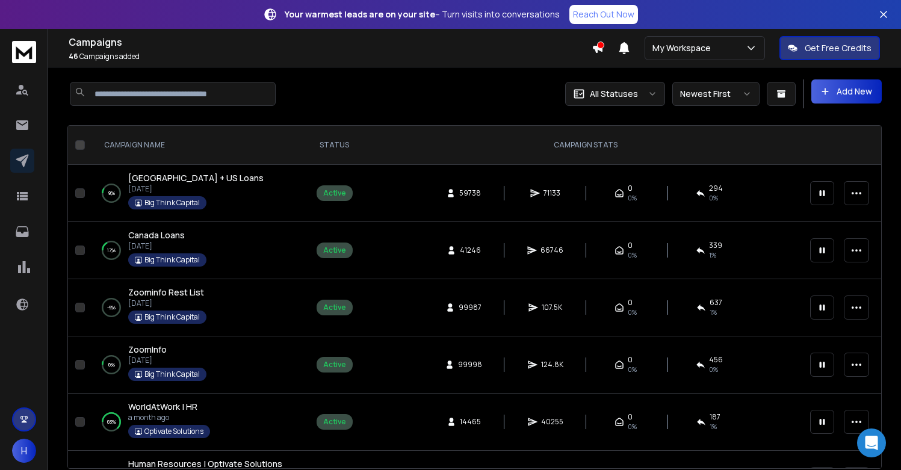
click at [189, 180] on span "Canada + US Loans" at bounding box center [195, 177] width 135 height 11
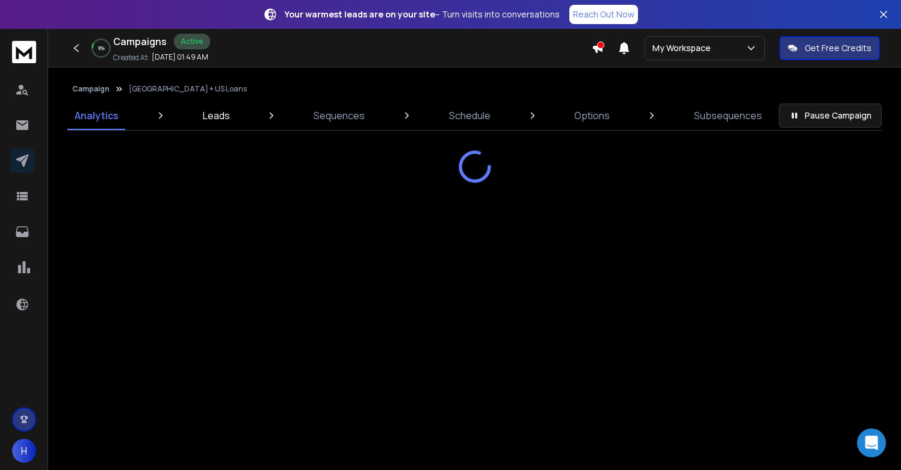
click at [217, 114] on p "Leads" at bounding box center [216, 115] width 27 height 14
click at [334, 119] on p "Sequences" at bounding box center [341, 115] width 51 height 14
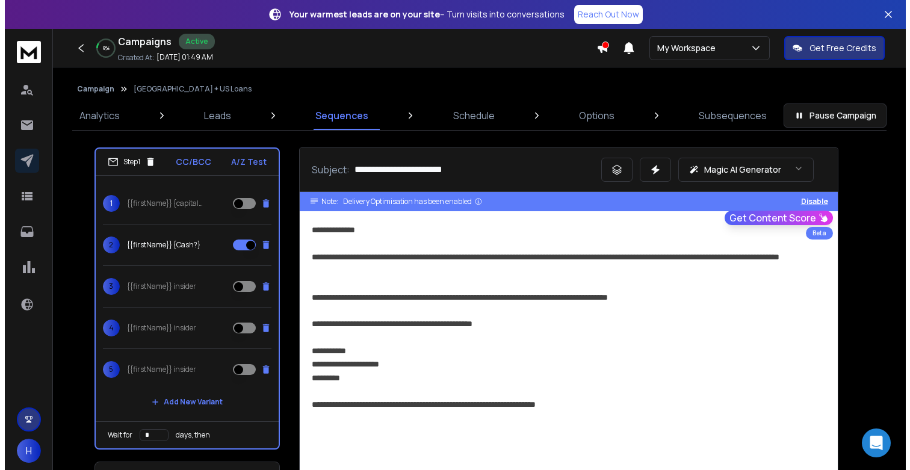
scroll to position [59, 0]
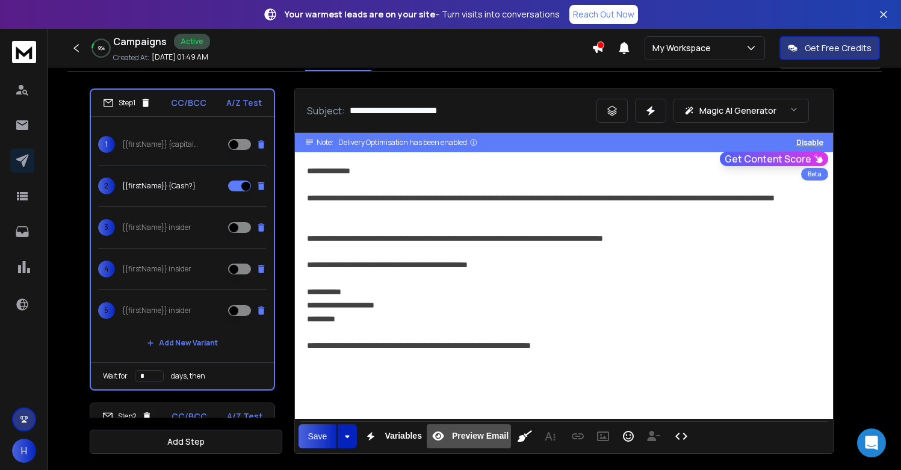
click at [485, 436] on span "Preview Email" at bounding box center [479, 436] width 61 height 10
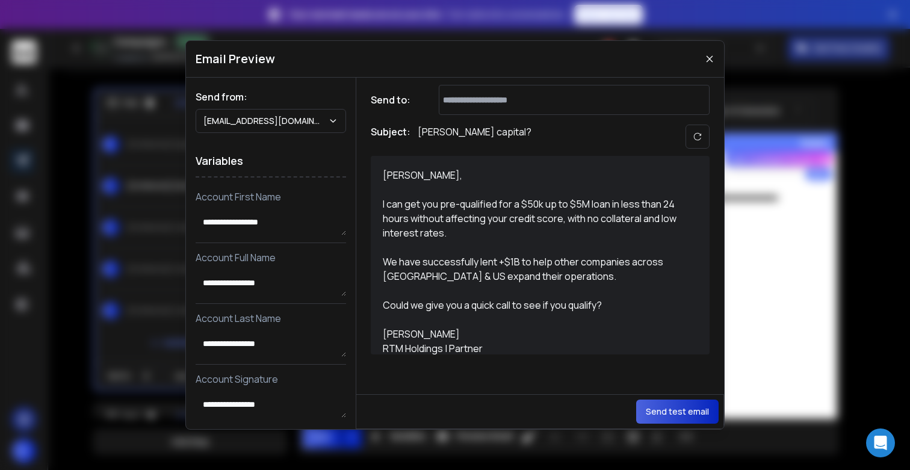
click at [502, 91] on input at bounding box center [574, 100] width 262 height 22
type input "**********"
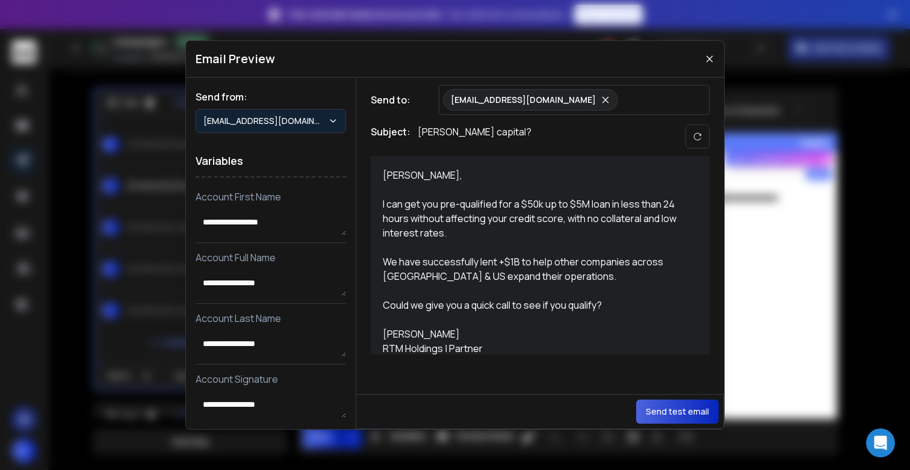
click at [279, 120] on p "twang@pipeline.skeelednext.sbs" at bounding box center [265, 121] width 125 height 12
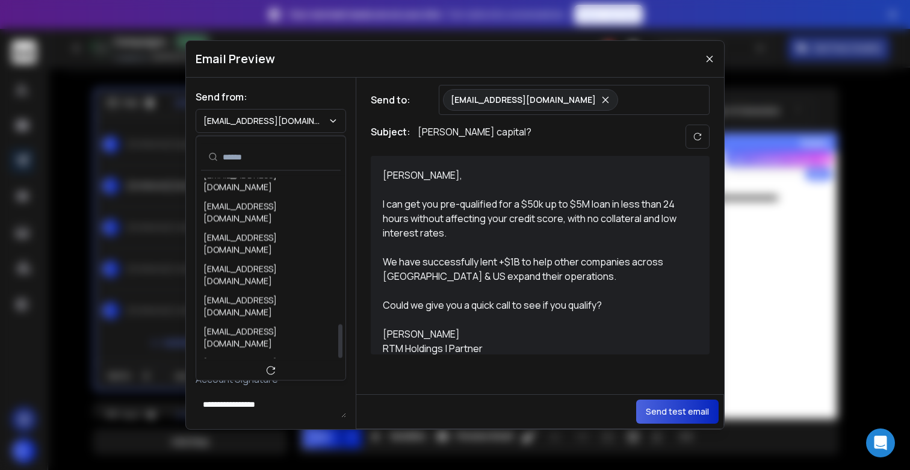
scroll to position [4463, 0]
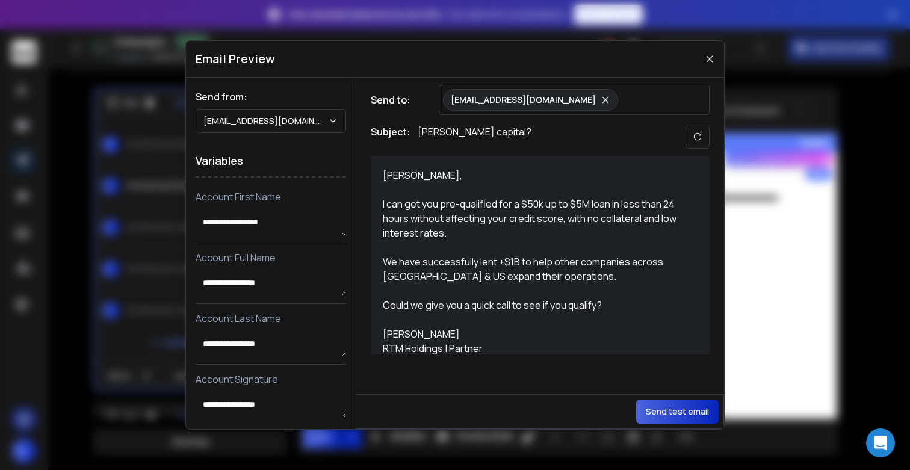
click at [271, 132] on div "**********" at bounding box center [271, 254] width 170 height 328
click at [277, 111] on button "mihai@ping.optivatesolutionsnonprofit.my" at bounding box center [271, 121] width 150 height 24
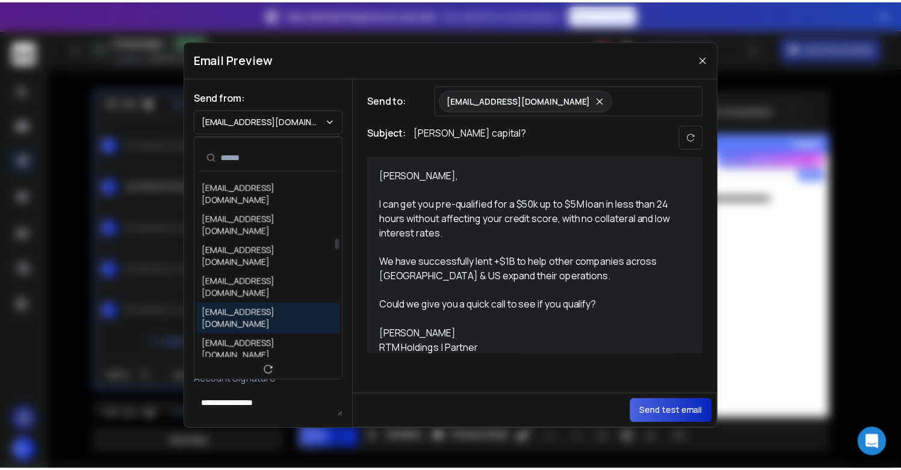
scroll to position [3784, 0]
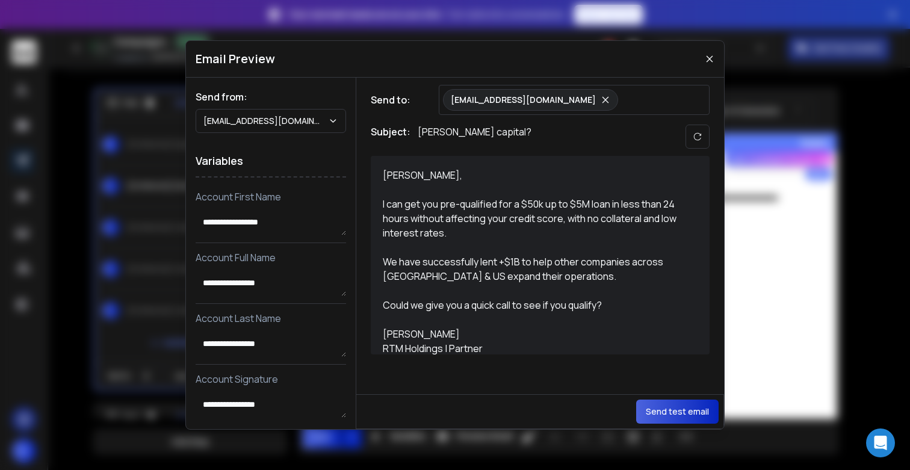
click at [689, 417] on button "Send test email" at bounding box center [677, 411] width 82 height 24
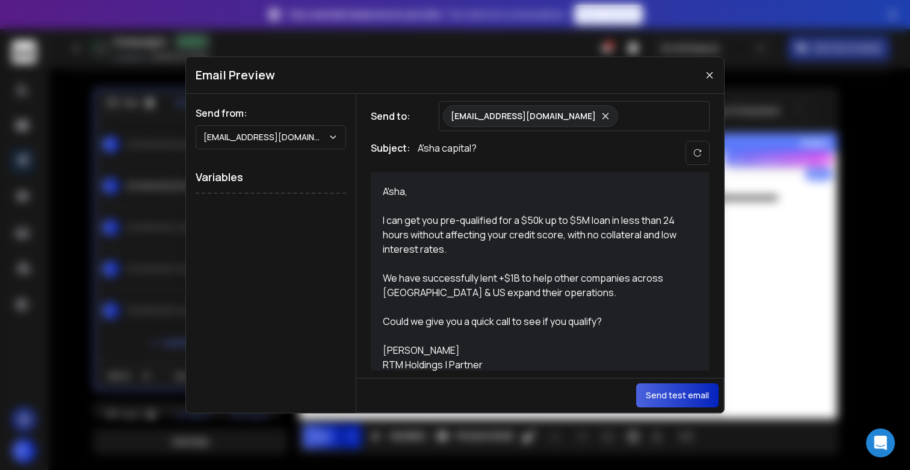
click at [712, 70] on icon at bounding box center [709, 75] width 10 height 10
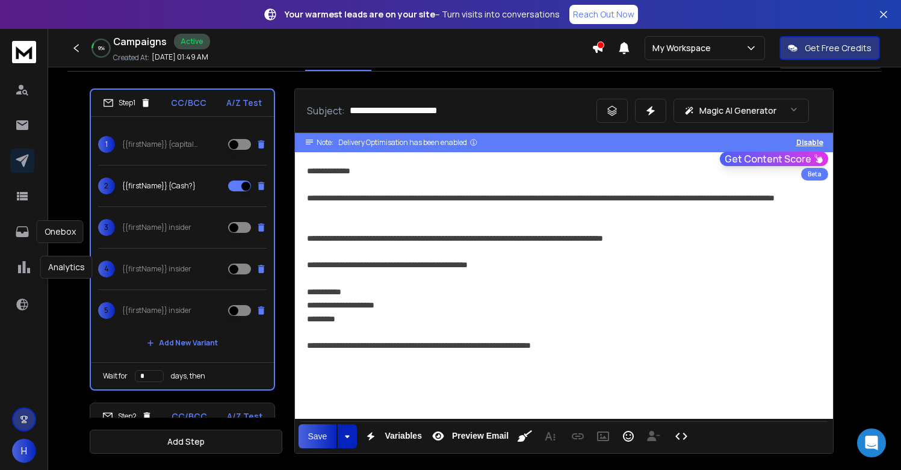
click at [12, 217] on div at bounding box center [24, 199] width 28 height 243
click at [28, 238] on icon at bounding box center [22, 231] width 14 height 14
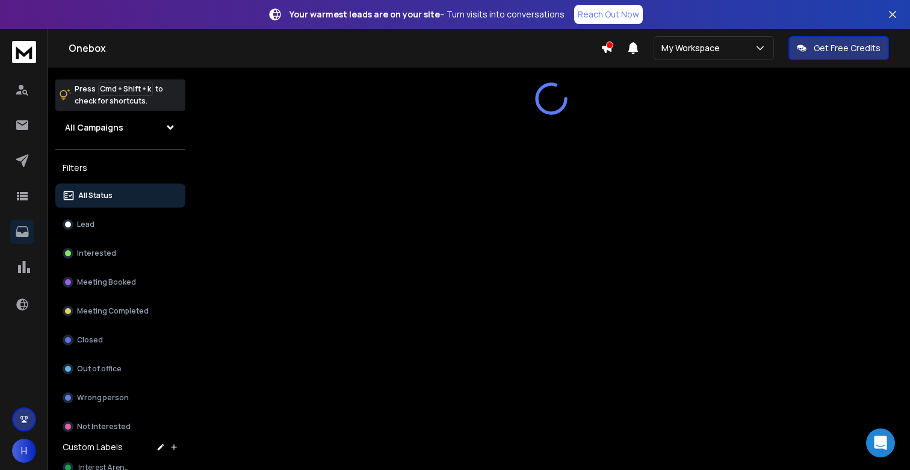
scroll to position [245, 0]
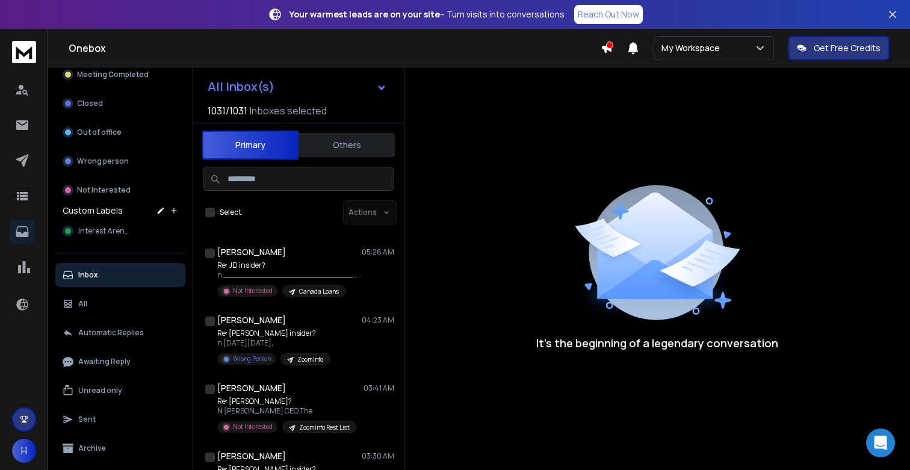
click at [123, 297] on button "All" at bounding box center [120, 304] width 130 height 24
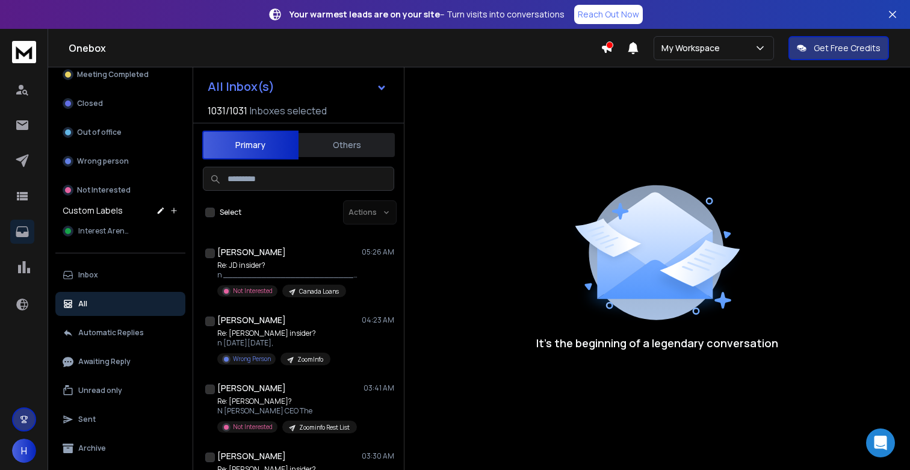
click at [128, 292] on button "All" at bounding box center [120, 304] width 130 height 24
click at [128, 279] on div "Inbox All Automatic Replies Awaiting Reply Unread only Sent Archive" at bounding box center [120, 376] width 130 height 226
click at [115, 248] on div "Press Cmd + Shift + k to check for shortcuts. All Campaigns All Campaigns Filte…" at bounding box center [120, 302] width 144 height 470
click at [114, 263] on button "Inbox" at bounding box center [120, 275] width 130 height 24
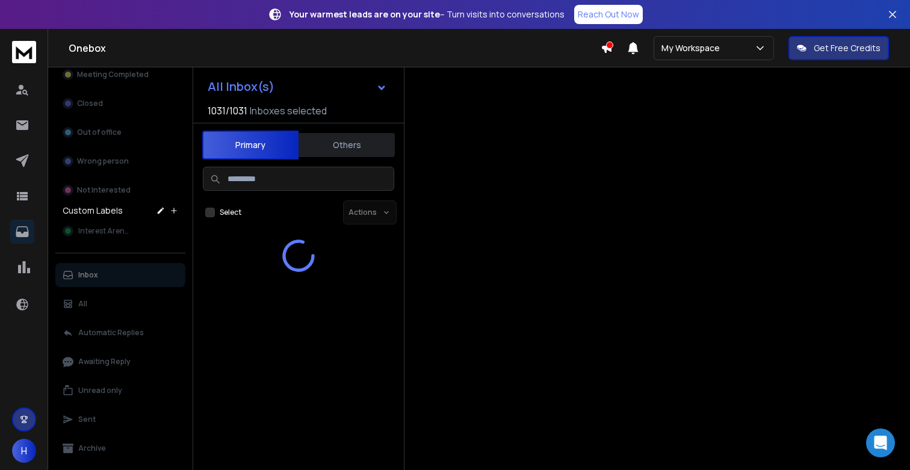
click at [115, 263] on div "Inbox All Automatic Replies Awaiting Reply Unread only Sent Archive" at bounding box center [120, 376] width 130 height 226
click at [377, 149] on button "Others" at bounding box center [346, 145] width 96 height 26
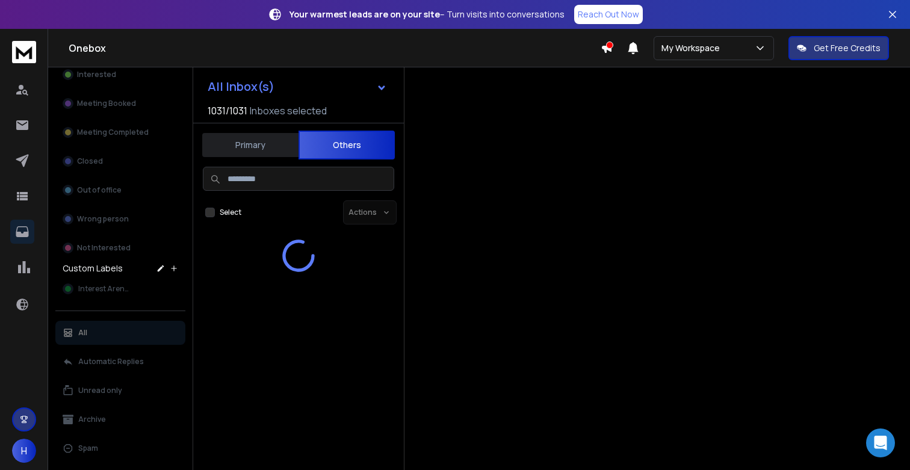
click at [375, 148] on button "Others" at bounding box center [346, 145] width 96 height 29
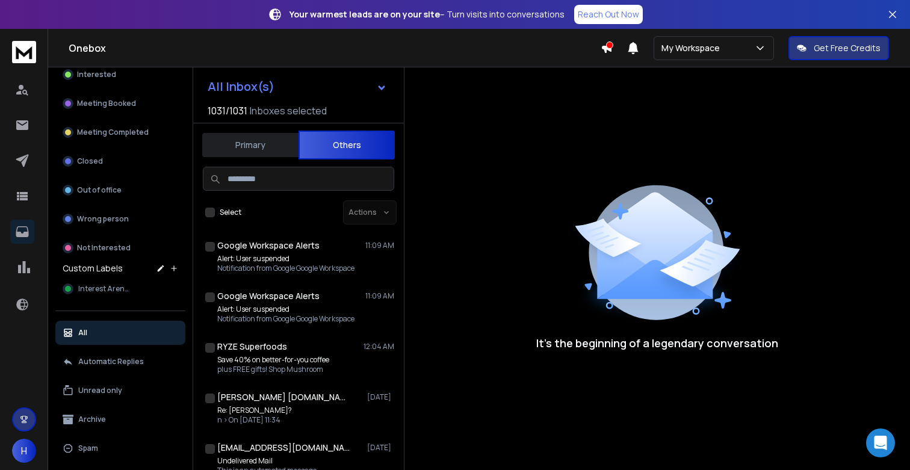
scroll to position [224, 0]
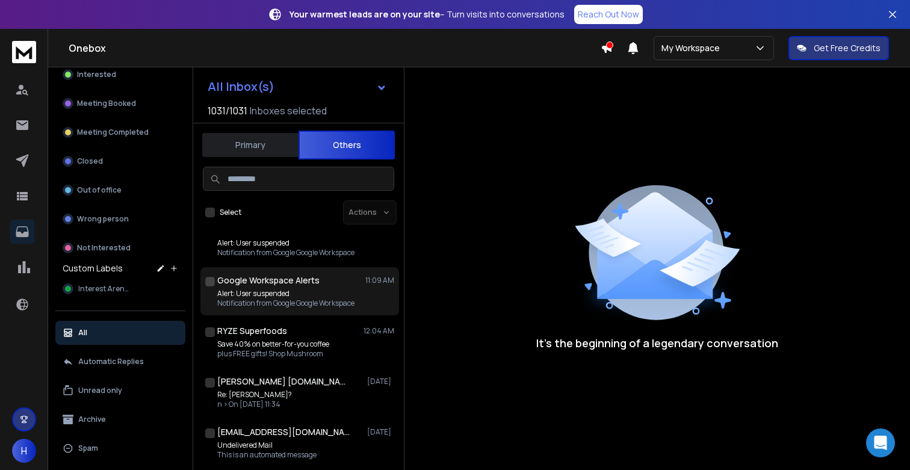
click at [316, 304] on p "Notification from Google Google Workspace" at bounding box center [285, 303] width 137 height 10
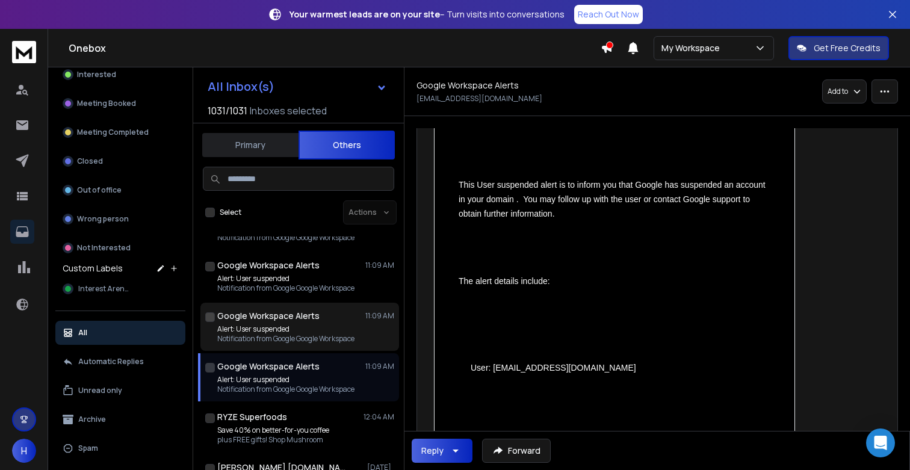
scroll to position [146, 0]
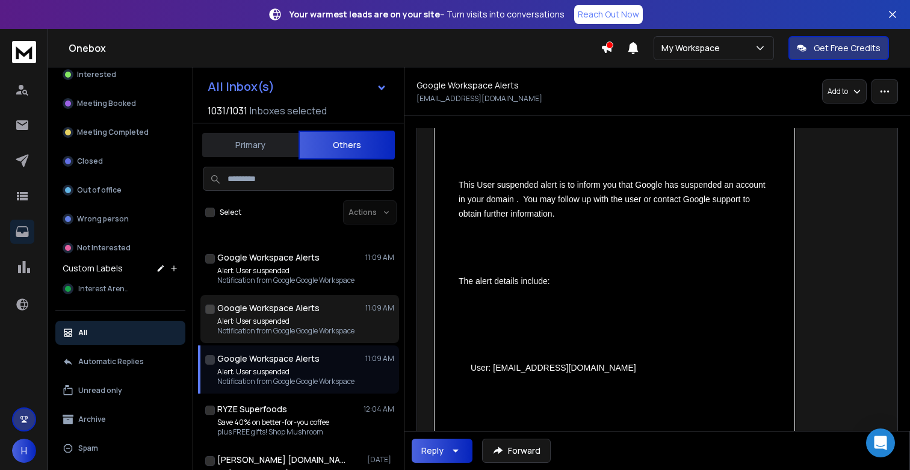
click at [302, 319] on p "Alert: User suspended" at bounding box center [285, 321] width 137 height 10
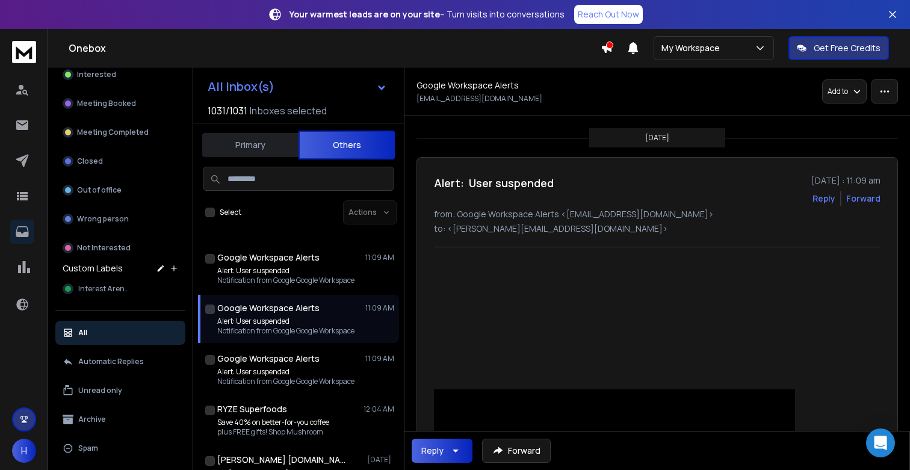
click at [222, 144] on button "Primary" at bounding box center [250, 145] width 96 height 26
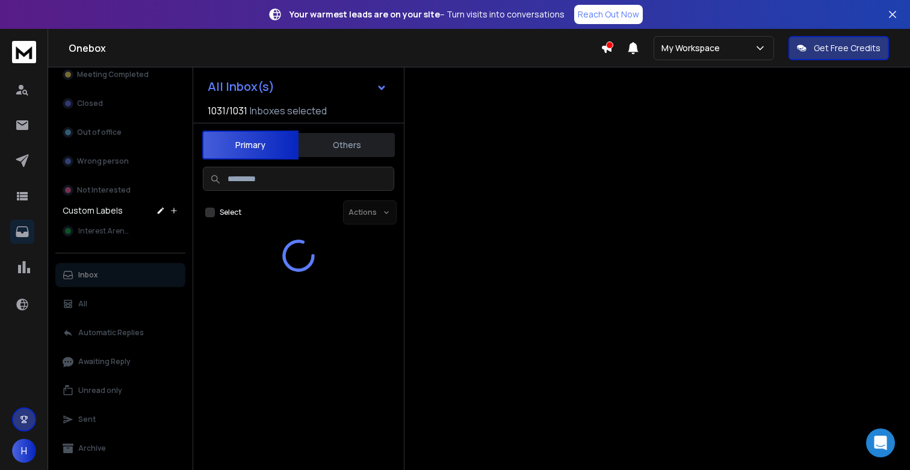
click at [222, 144] on button "Primary" at bounding box center [250, 145] width 96 height 29
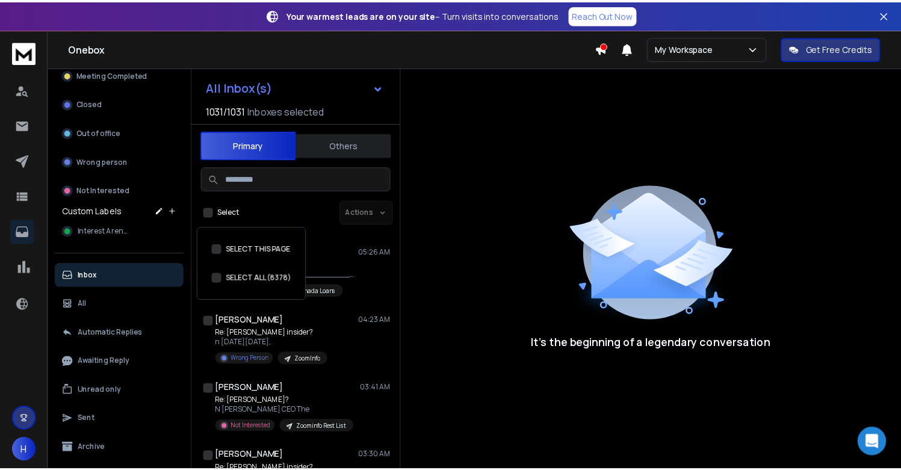
scroll to position [0, 0]
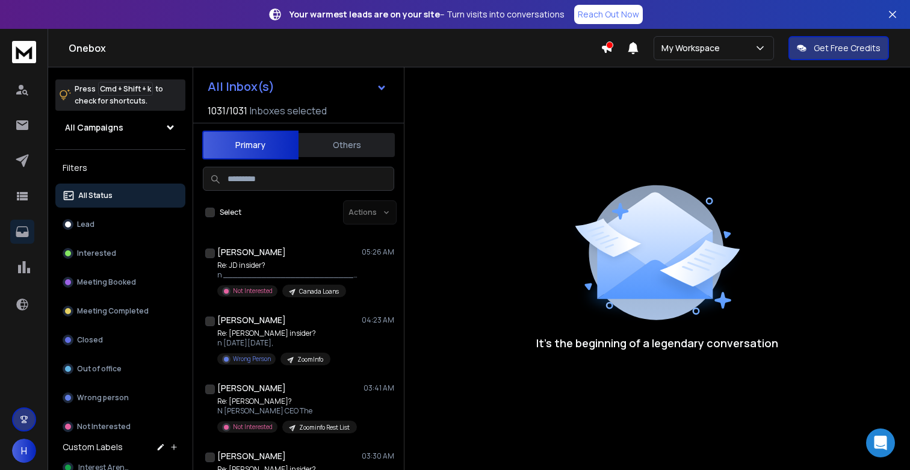
click at [346, 150] on button "Others" at bounding box center [346, 145] width 96 height 26
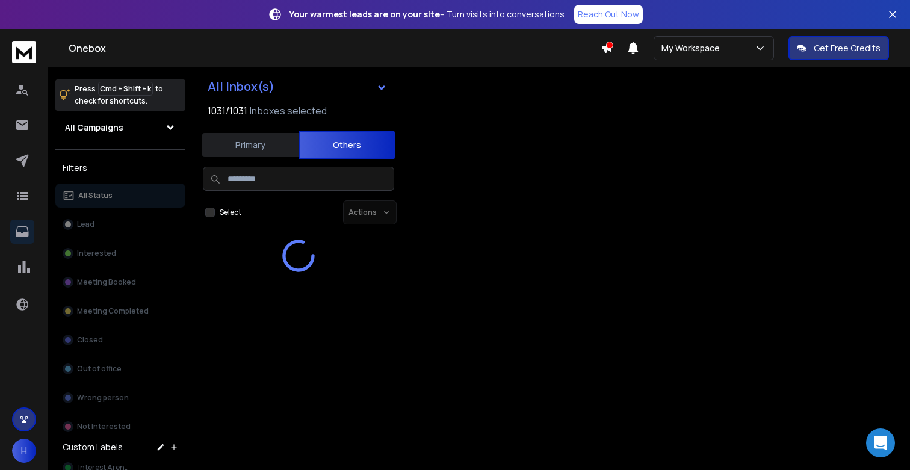
click at [346, 150] on button "Others" at bounding box center [346, 145] width 96 height 29
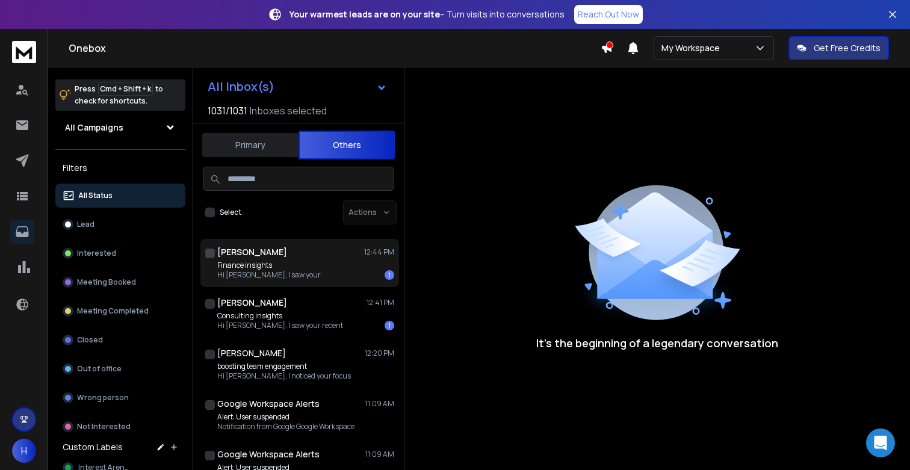
click at [356, 262] on div "Finance insights Hi Taylor, I saw your 1" at bounding box center [305, 269] width 177 height 19
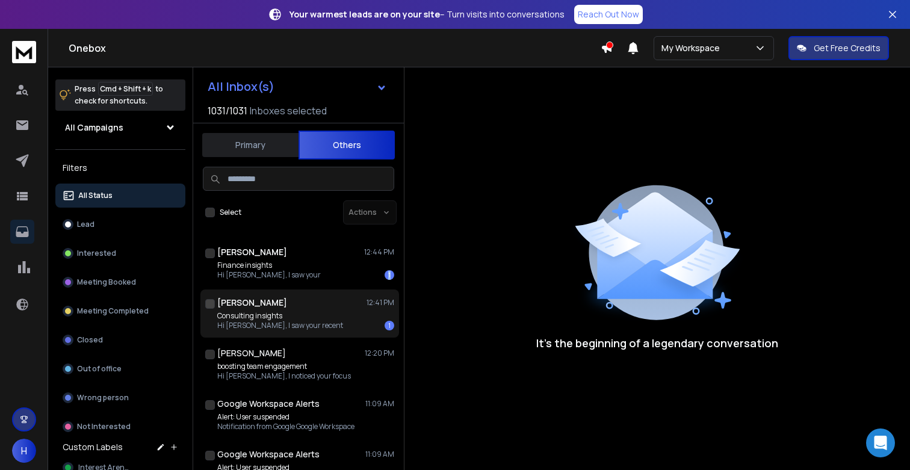
click at [356, 262] on div "Finance insights Hi Taylor, I saw your 1" at bounding box center [305, 269] width 177 height 19
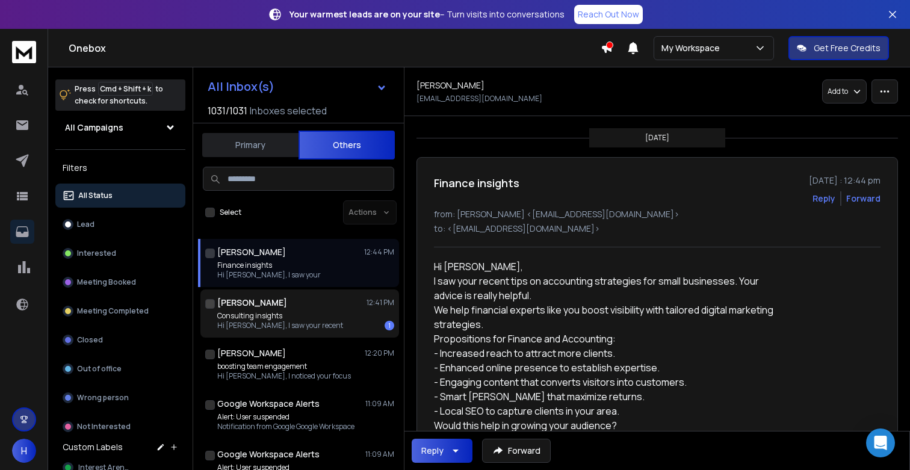
click at [344, 305] on div "Masum Ahmed 12:41 PM" at bounding box center [305, 303] width 177 height 12
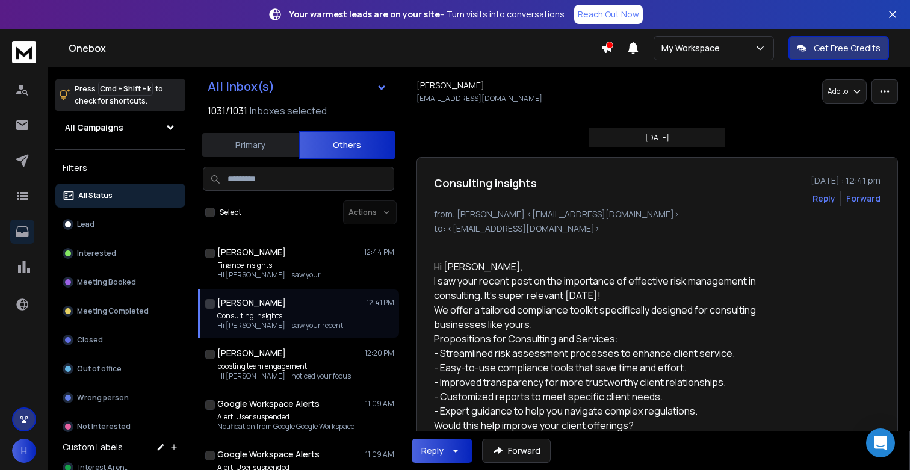
click at [206, 114] on div "All Inbox(s) 1031 / 1031 Inboxes selected Primary Others Select Actions Gerard …" at bounding box center [298, 302] width 211 height 470
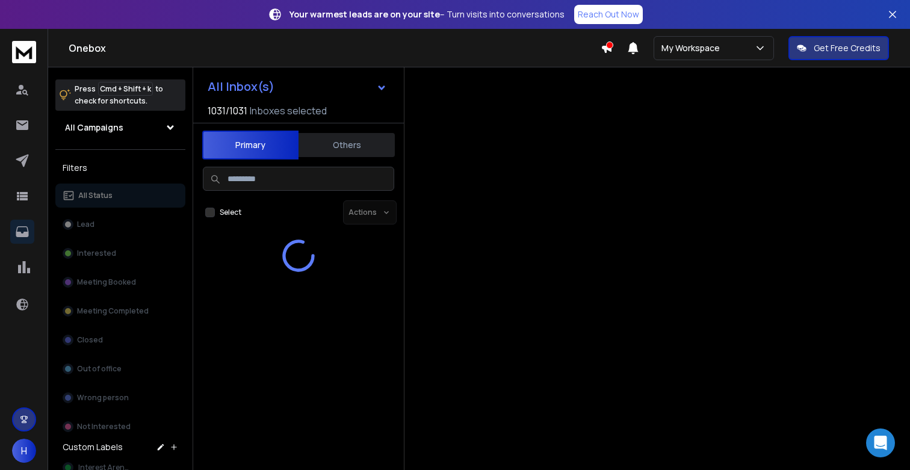
click at [247, 137] on button "Primary" at bounding box center [250, 145] width 96 height 29
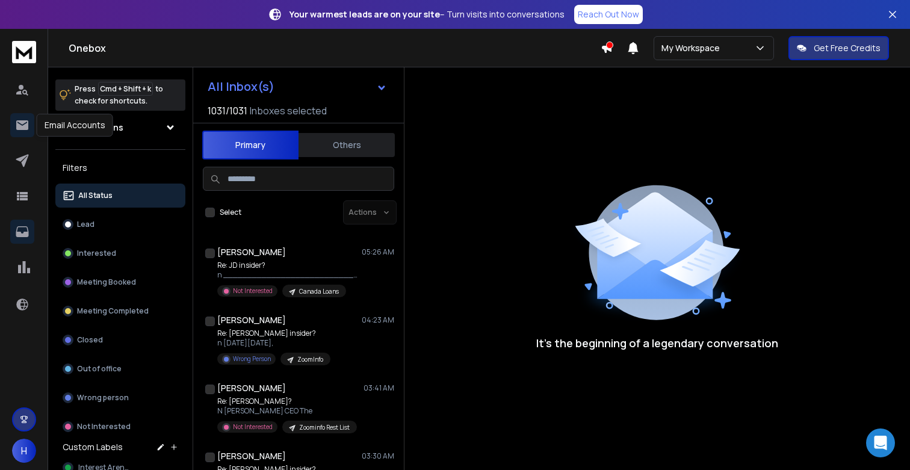
click at [21, 119] on icon at bounding box center [22, 125] width 14 height 14
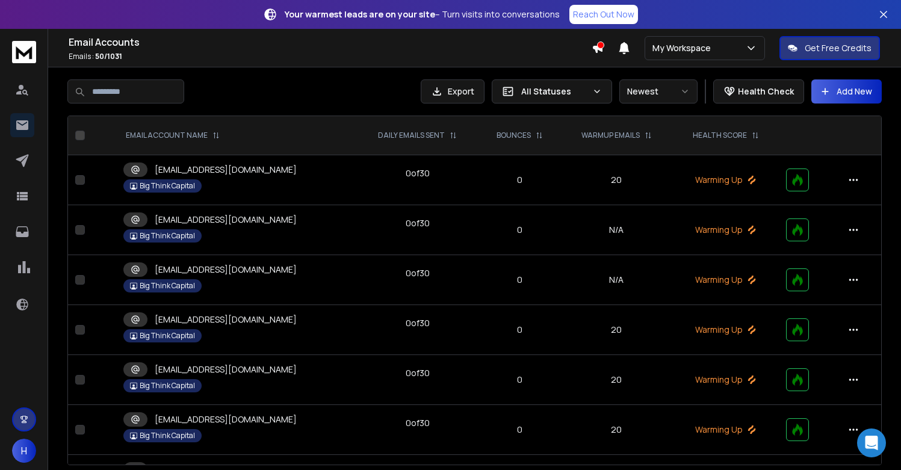
click at [591, 93] on div "All Statuses" at bounding box center [551, 91] width 120 height 24
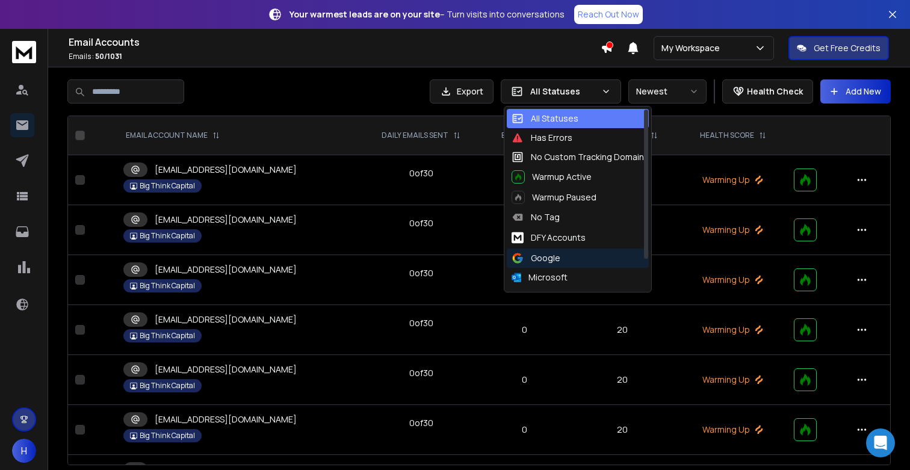
click at [582, 252] on div "Google" at bounding box center [577, 257] width 142 height 19
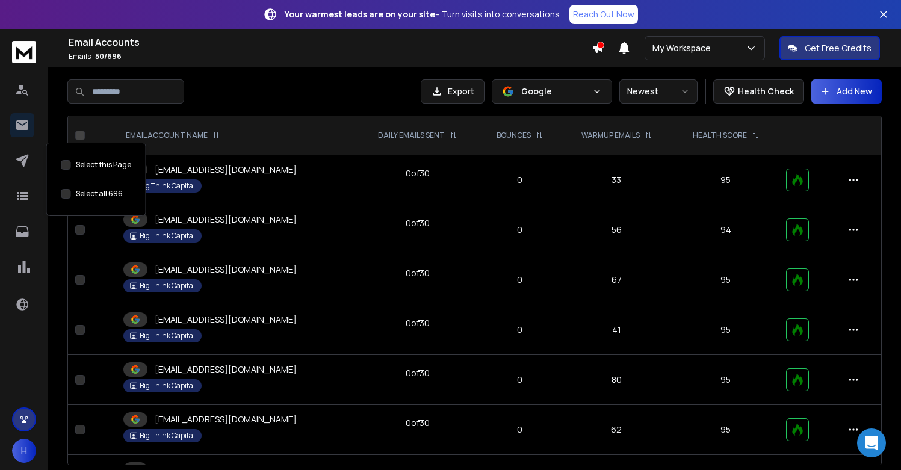
click at [63, 191] on button "Select this Page" at bounding box center [66, 194] width 10 height 10
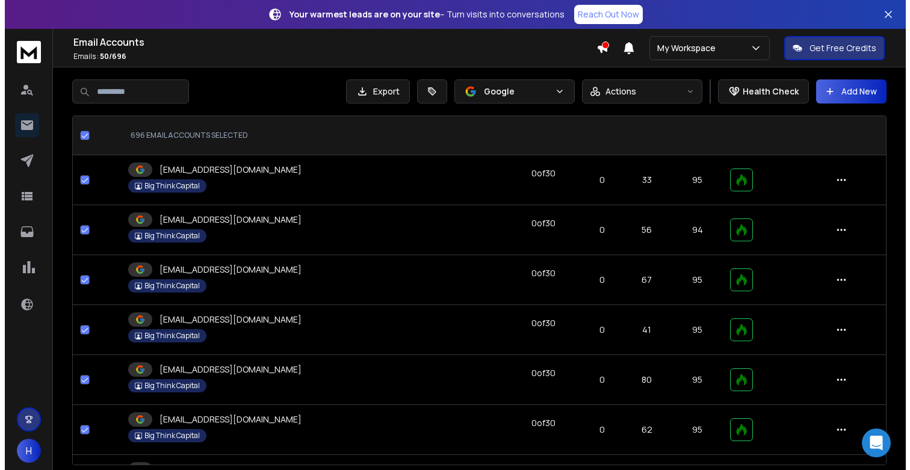
scroll to position [2215, 0]
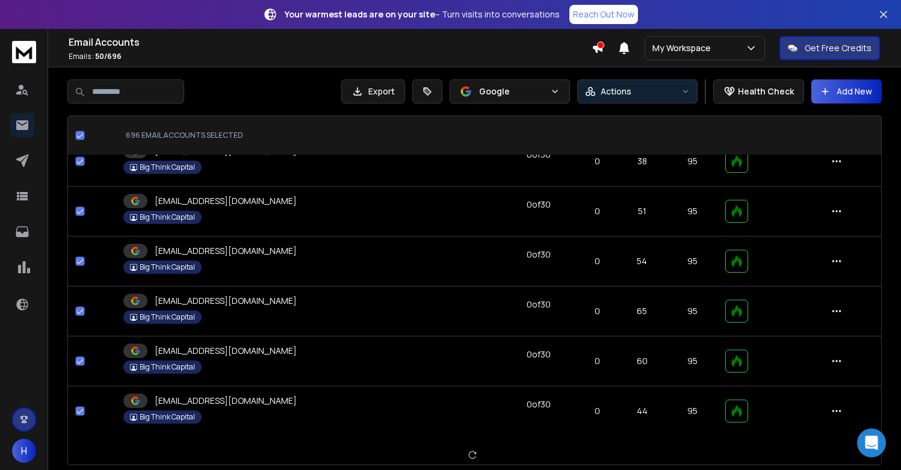
click at [645, 99] on button "Actions" at bounding box center [637, 91] width 120 height 24
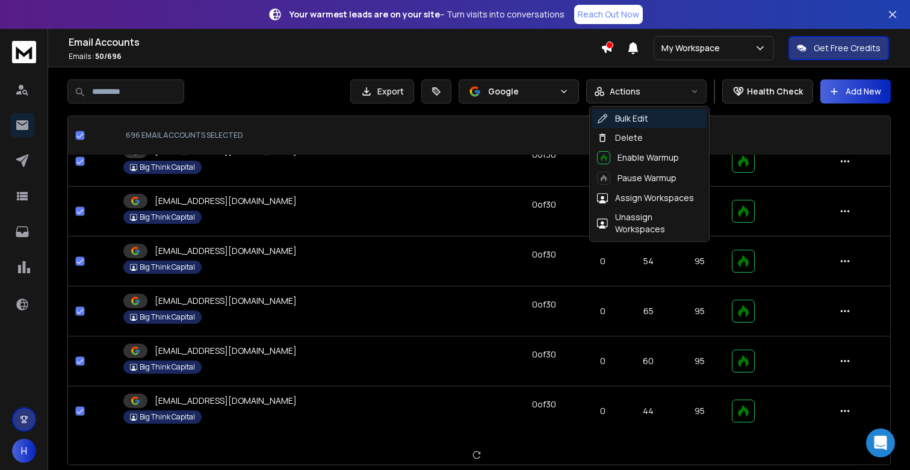
click at [654, 122] on div "Bulk Edit" at bounding box center [649, 118] width 114 height 19
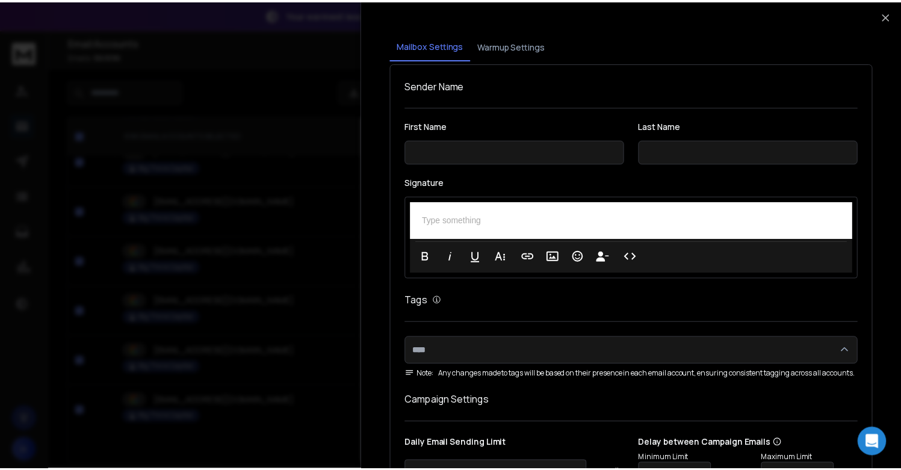
scroll to position [225, 0]
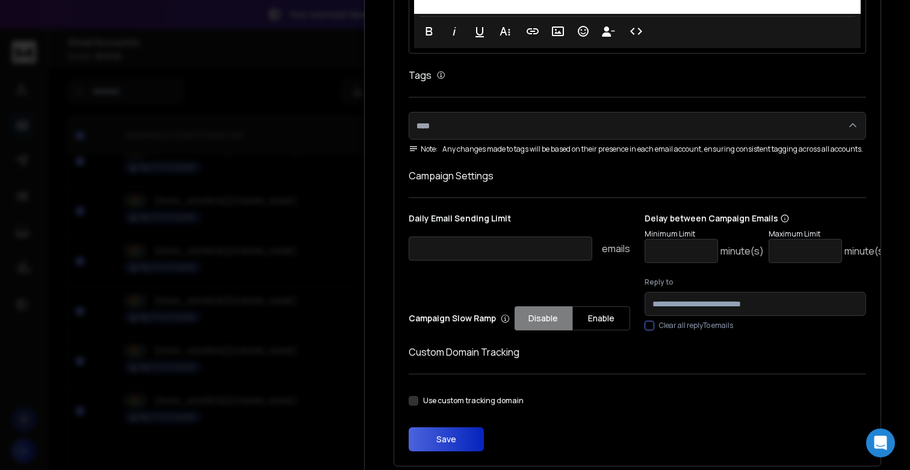
click at [487, 260] on input "number" at bounding box center [499, 248] width 183 height 24
type input "*"
click at [440, 442] on button "Save" at bounding box center [445, 439] width 75 height 24
click at [302, 115] on div at bounding box center [455, 235] width 910 height 470
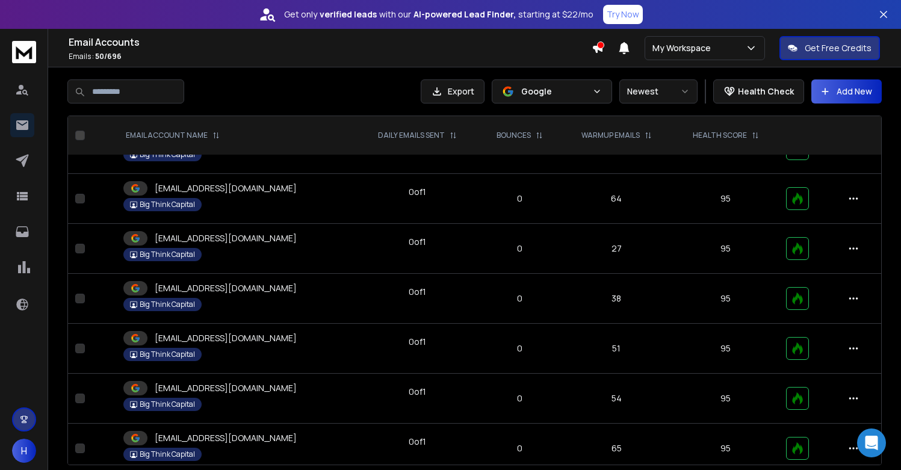
scroll to position [2215, 0]
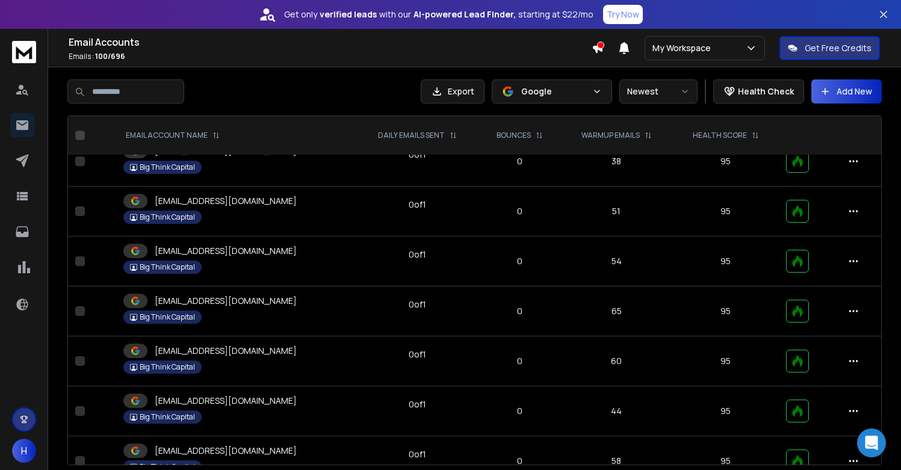
click at [542, 93] on p "Google" at bounding box center [554, 91] width 66 height 12
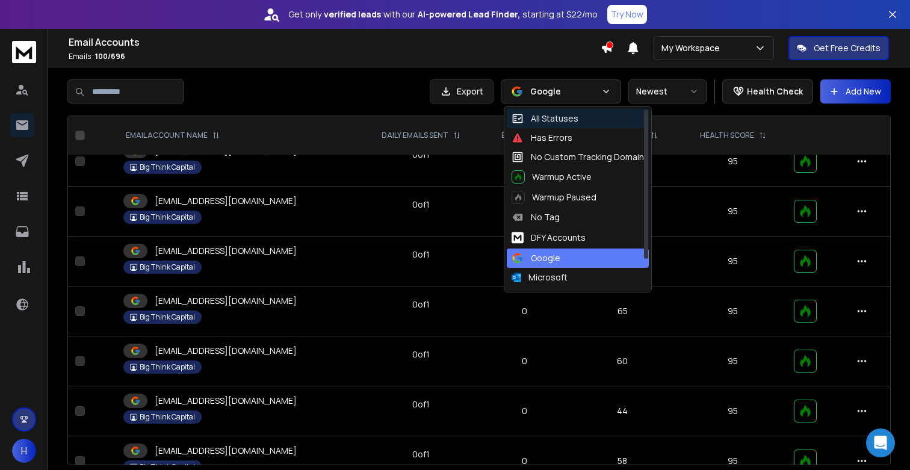
click at [540, 123] on div "All Statuses" at bounding box center [544, 118] width 67 height 12
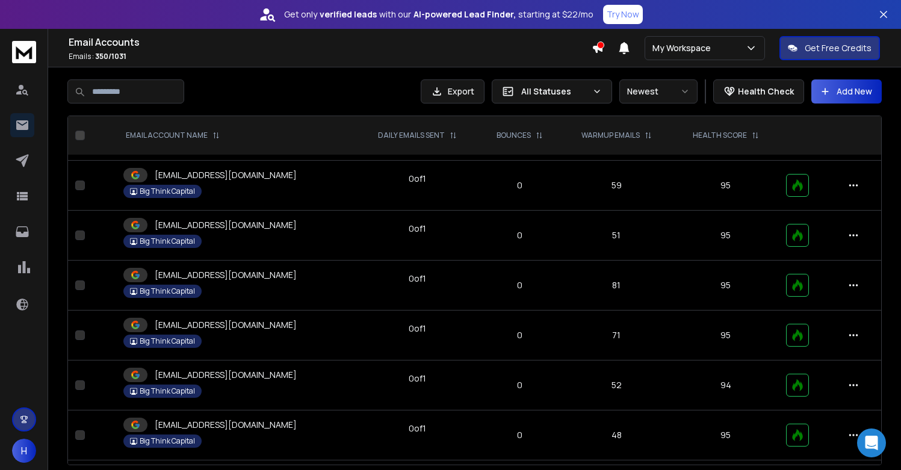
scroll to position [16213, 0]
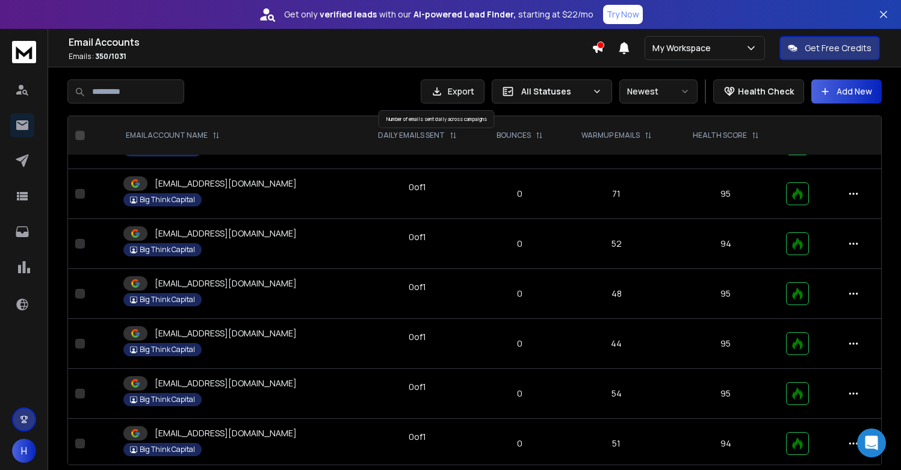
click at [582, 96] on p "All Statuses" at bounding box center [554, 91] width 66 height 12
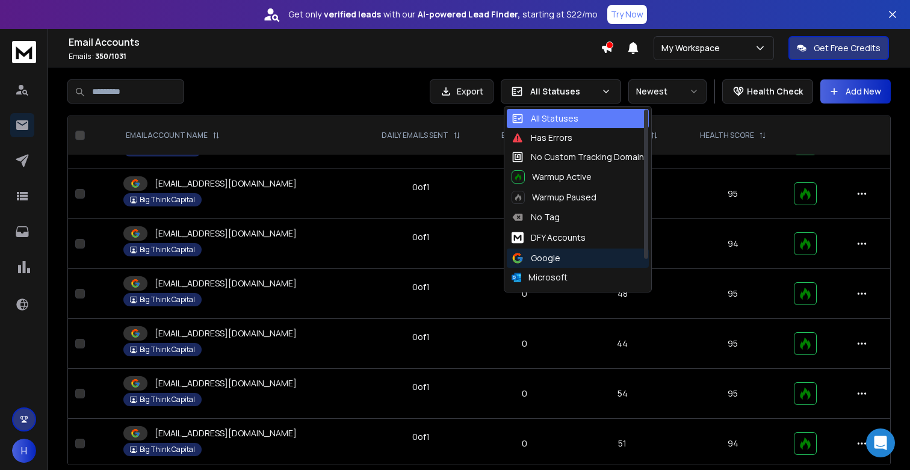
click at [544, 258] on div "Google" at bounding box center [535, 258] width 49 height 12
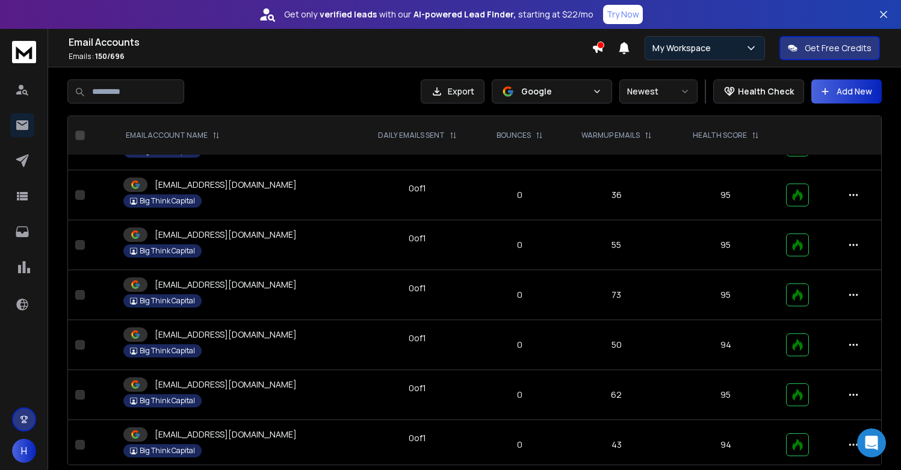
scroll to position [6576, 0]
click at [692, 47] on p "My Workspace" at bounding box center [683, 48] width 63 height 12
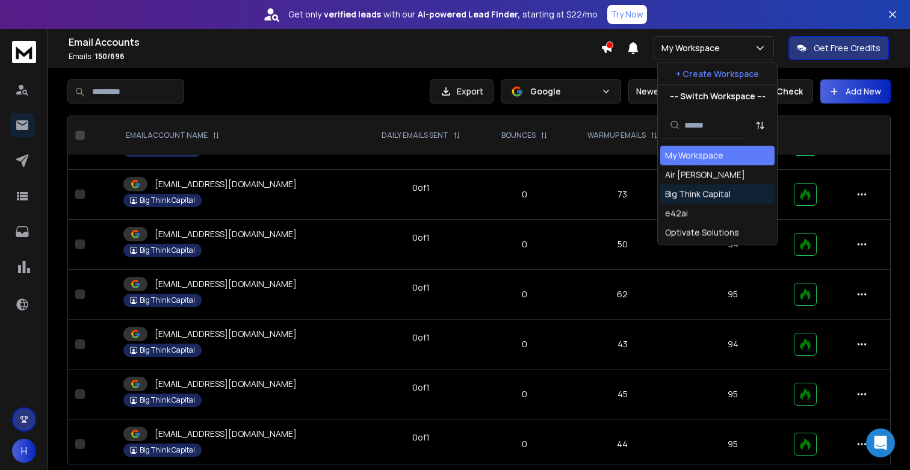
click at [687, 195] on div "Big Think Capital" at bounding box center [698, 194] width 66 height 12
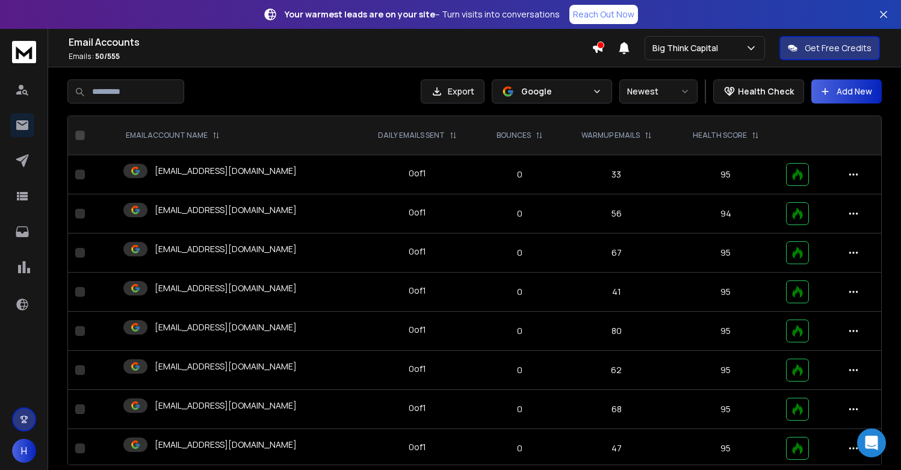
click at [576, 87] on p "Google" at bounding box center [554, 91] width 66 height 12
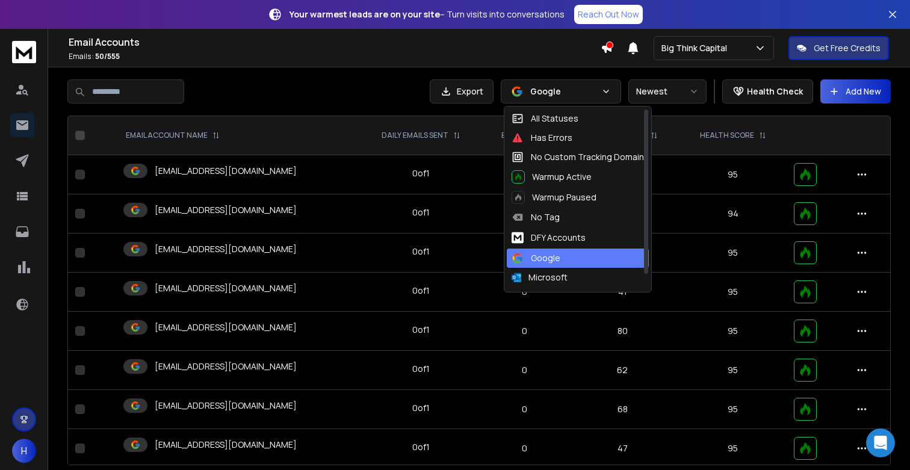
click at [538, 263] on div "Google" at bounding box center [535, 258] width 49 height 12
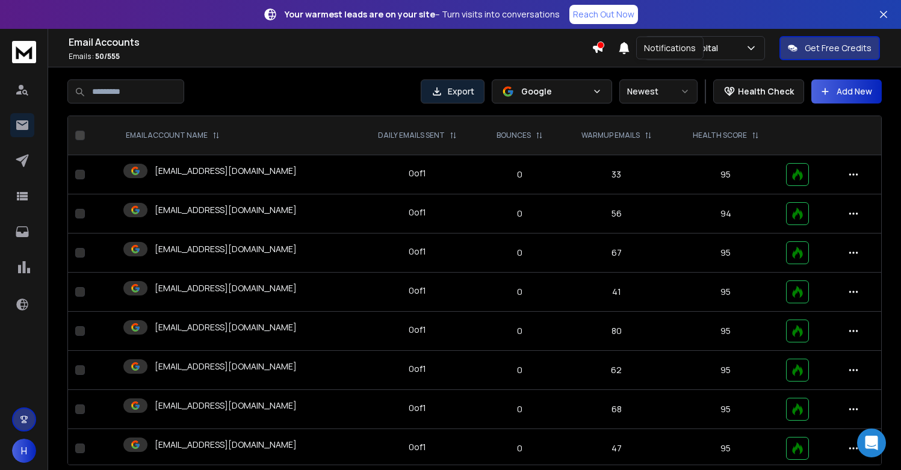
click at [452, 87] on button "Export" at bounding box center [452, 91] width 64 height 24
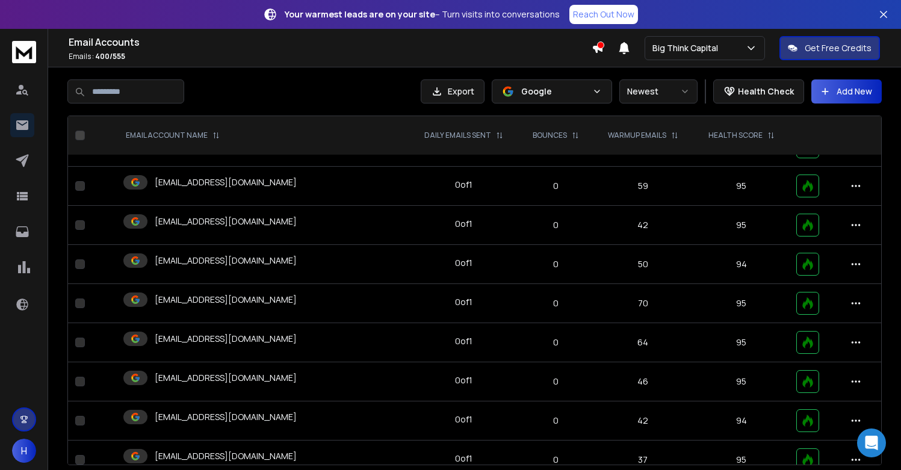
scroll to position [2807, 0]
